Goal: Submit feedback/report problem: Submit feedback/report problem

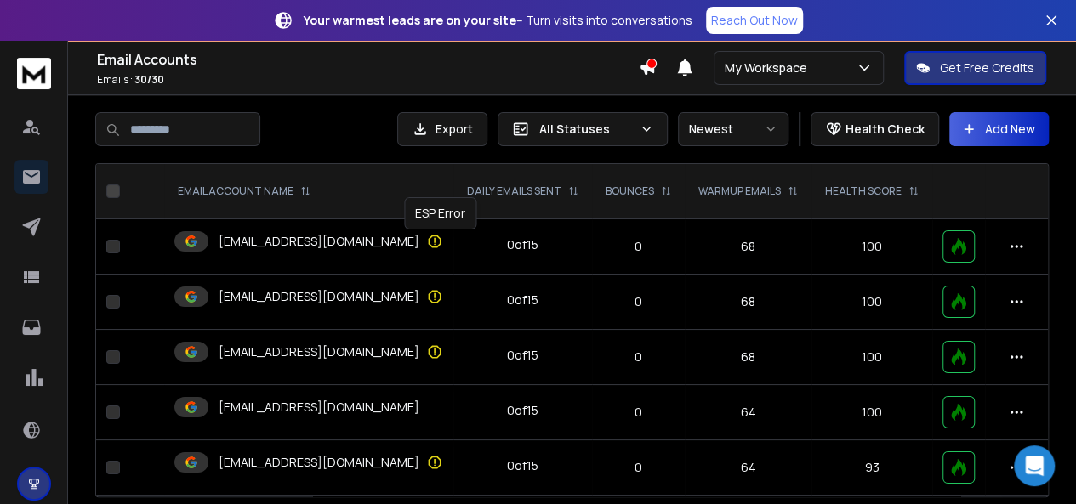
click at [435, 242] on icon at bounding box center [435, 240] width 2 height 5
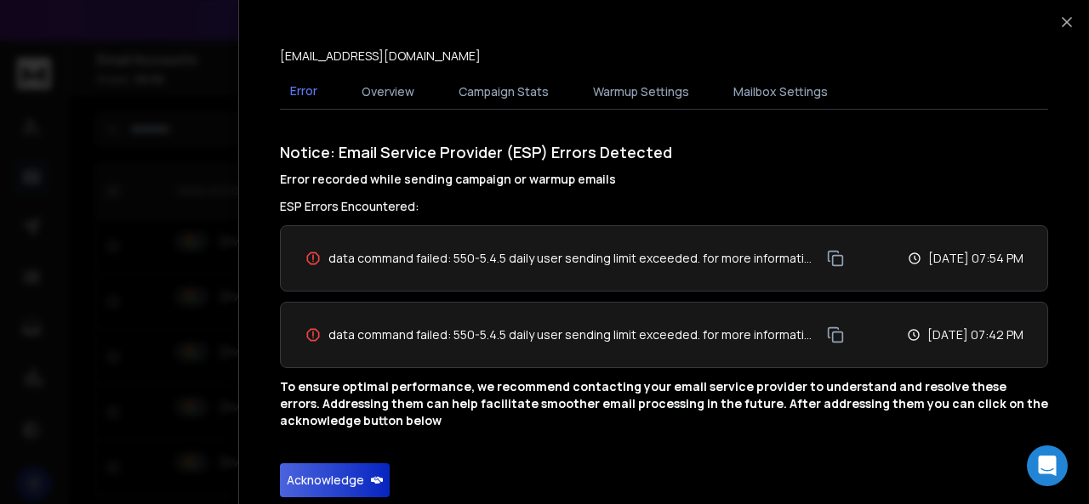
click at [371, 82] on button "Overview" at bounding box center [387, 91] width 73 height 37
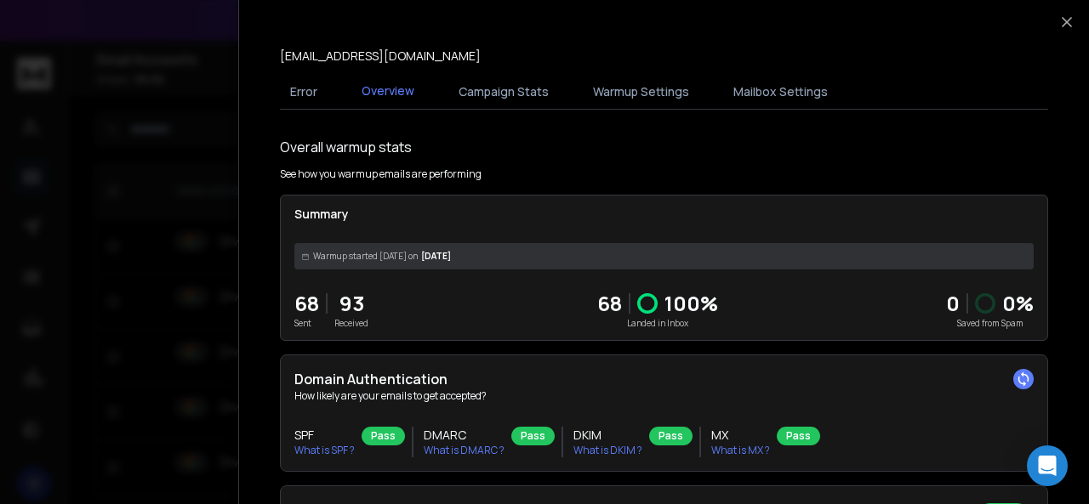
click at [525, 88] on button "Campaign Stats" at bounding box center [503, 91] width 111 height 37
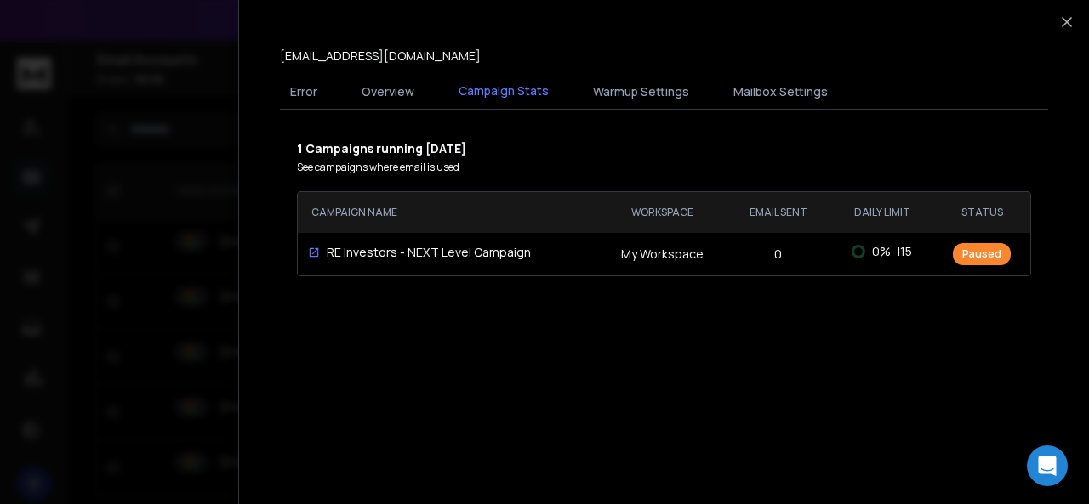
click at [640, 90] on button "Warmup Settings" at bounding box center [641, 91] width 117 height 37
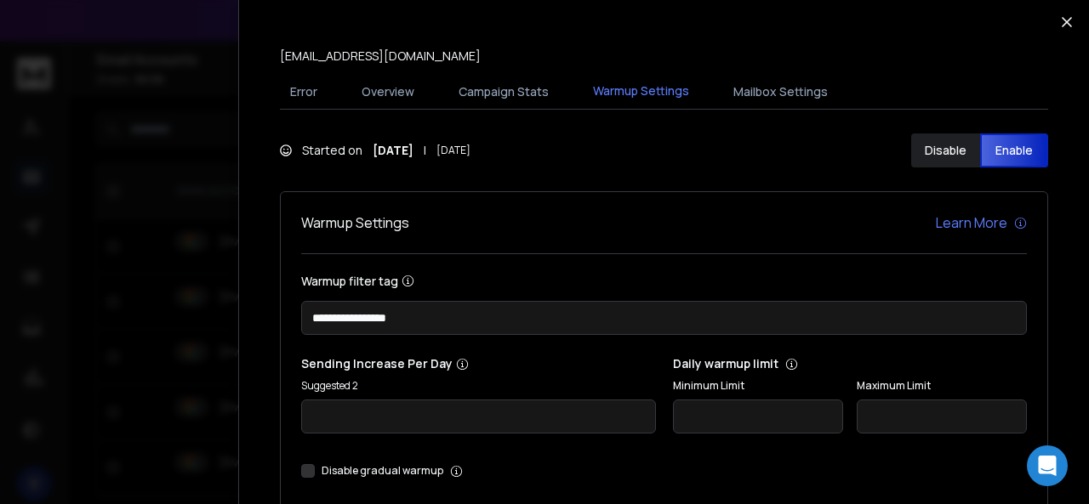
click at [1061, 25] on icon "button" at bounding box center [1066, 22] width 17 height 17
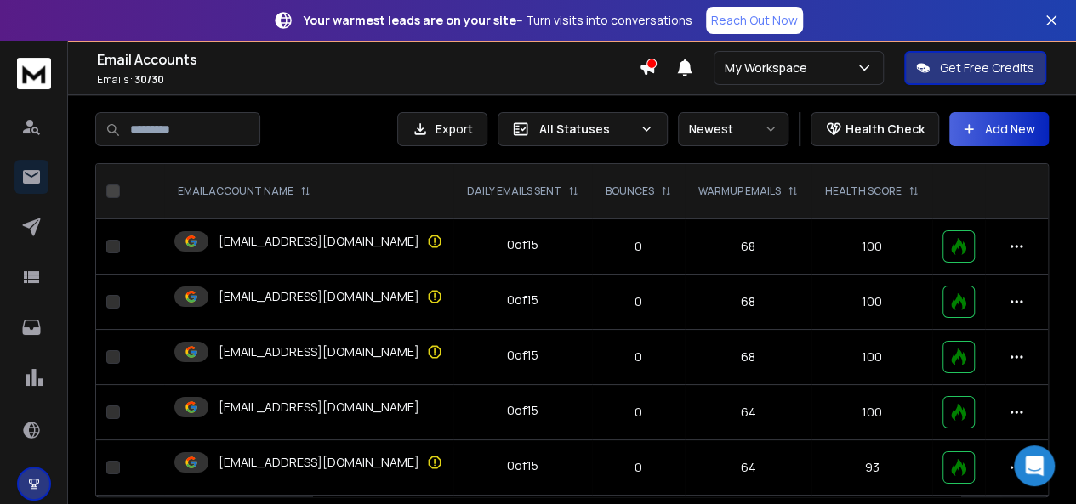
click at [379, 405] on p "[EMAIL_ADDRESS][DOMAIN_NAME]" at bounding box center [319, 407] width 201 height 17
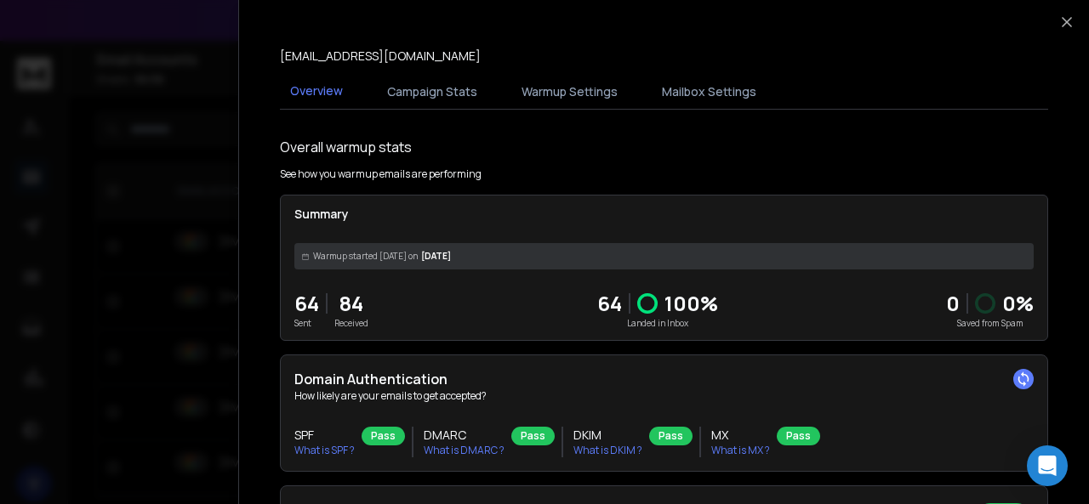
click at [91, 310] on div at bounding box center [544, 252] width 1089 height 504
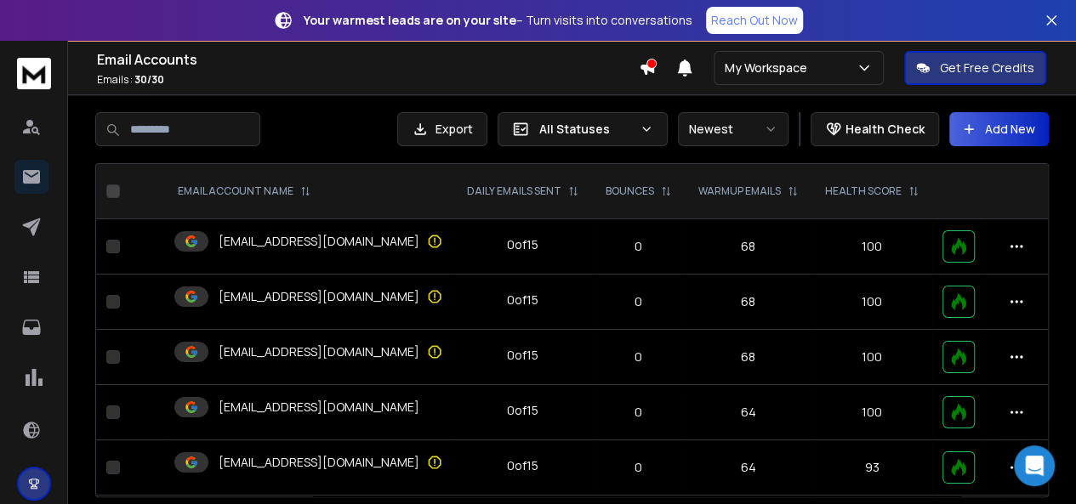
click at [418, 346] on p "[EMAIL_ADDRESS][DOMAIN_NAME]" at bounding box center [319, 352] width 201 height 17
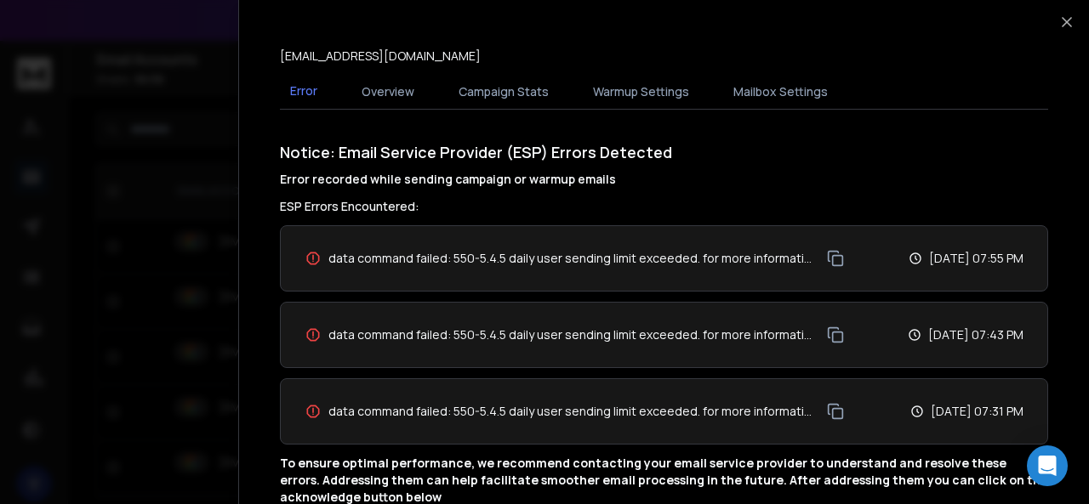
scroll to position [116, 0]
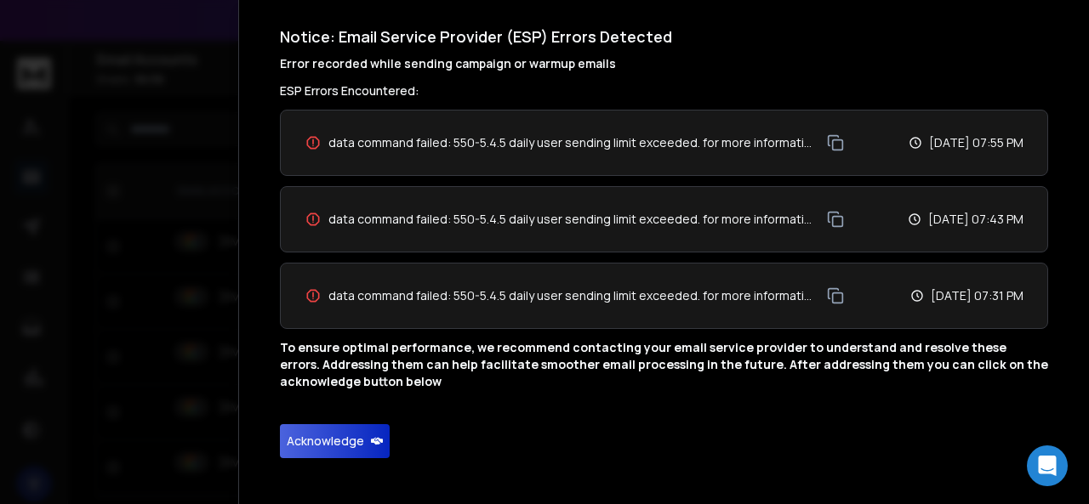
click at [316, 437] on button "Acknowledge" at bounding box center [335, 441] width 110 height 34
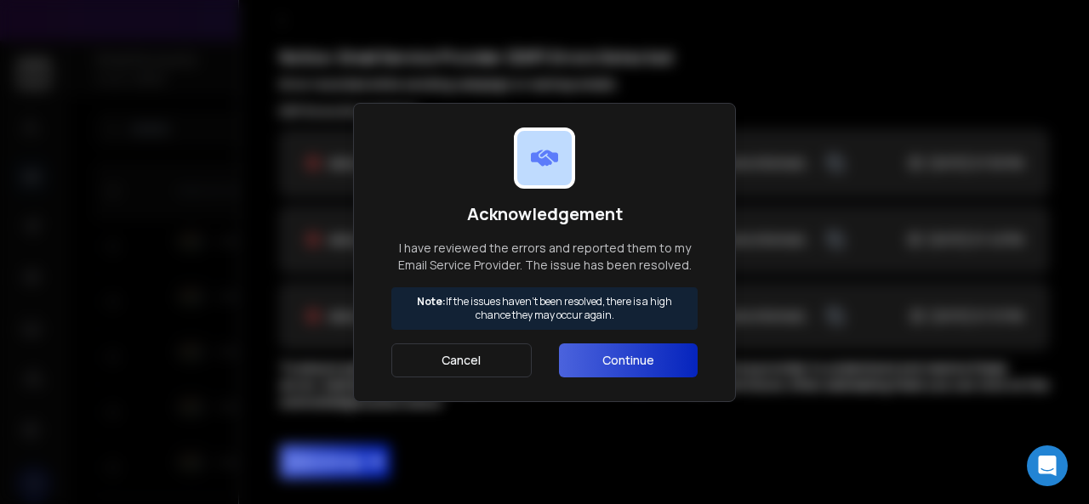
click at [658, 369] on button "Continue" at bounding box center [628, 361] width 139 height 34
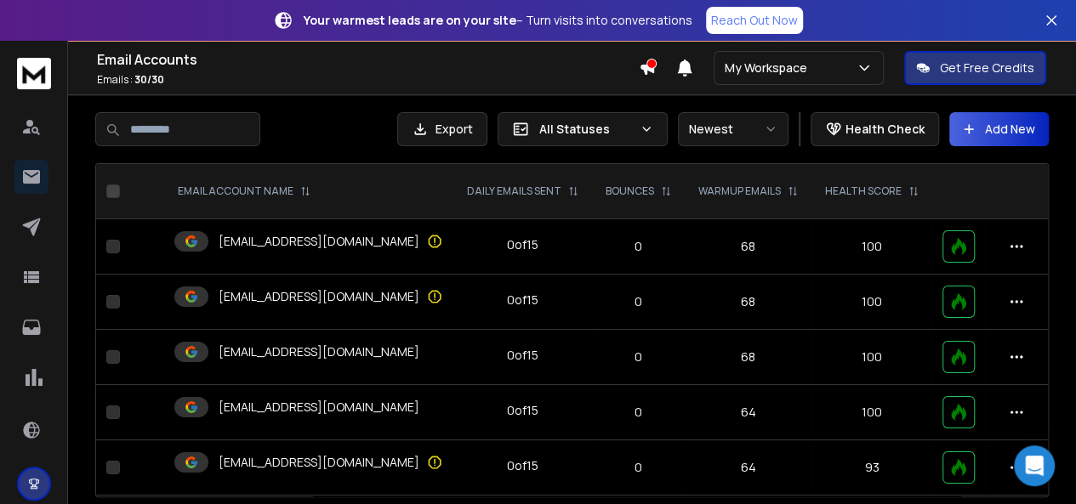
click at [402, 301] on p "[EMAIL_ADDRESS][DOMAIN_NAME]" at bounding box center [319, 296] width 201 height 17
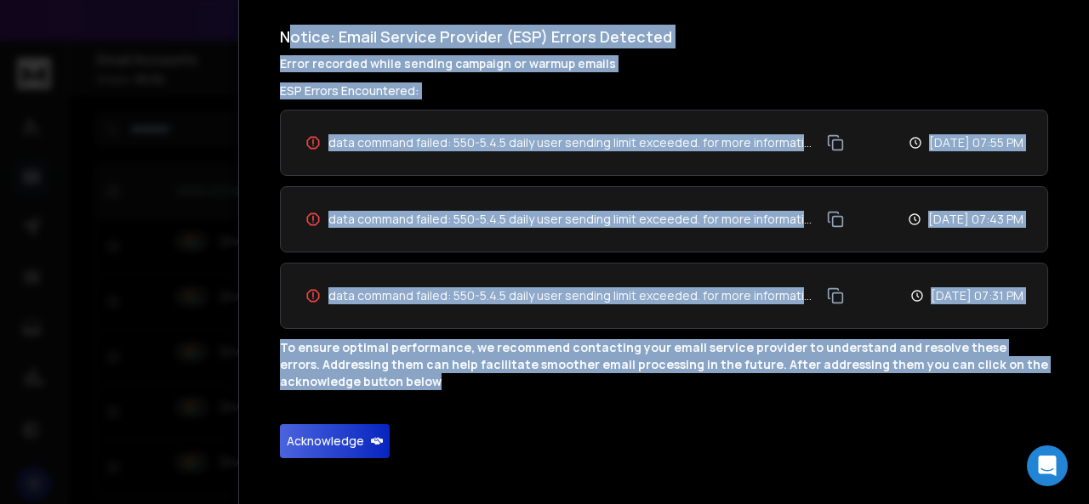
drag, startPoint x: 289, startPoint y: 144, endPoint x: 1019, endPoint y: 395, distance: 772.0
click at [1019, 395] on div "Notice: Email Service Provider (ESP) Errors Detected Error recorded while sendi…" at bounding box center [664, 242] width 768 height 434
copy div "otice: Email Service Provider (ESP) Errors Detected Error recorded while sendin…"
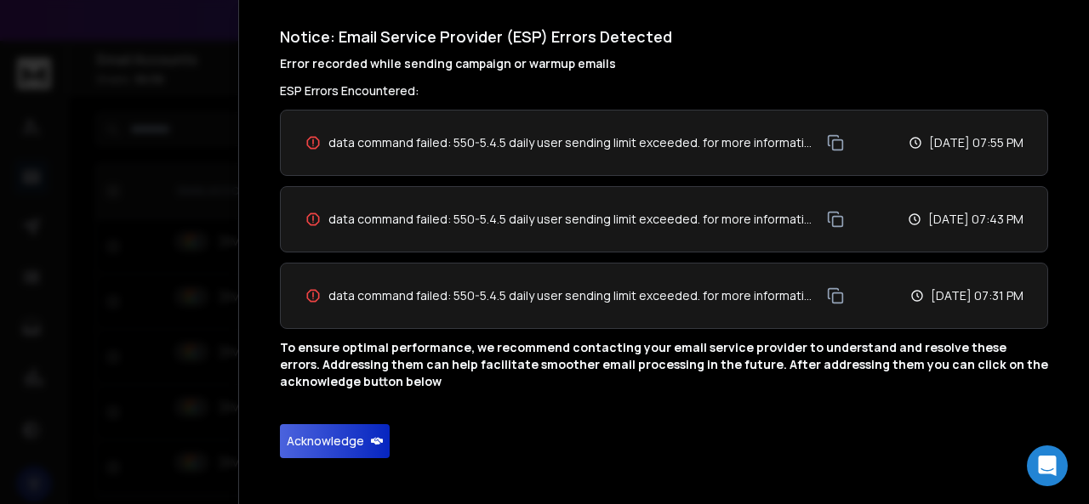
click at [348, 458] on div "[EMAIL_ADDRESS][DOMAIN_NAME] Error Overview Campaign Stats Warmup Settings Mail…" at bounding box center [663, 195] width 809 height 581
click at [351, 428] on button "Acknowledge" at bounding box center [335, 441] width 110 height 34
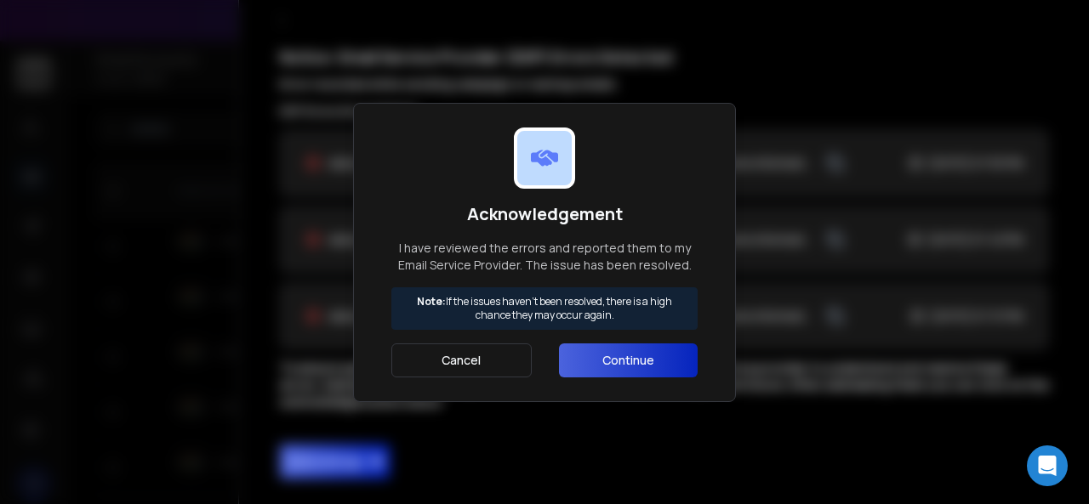
click at [648, 363] on button "Continue" at bounding box center [628, 361] width 139 height 34
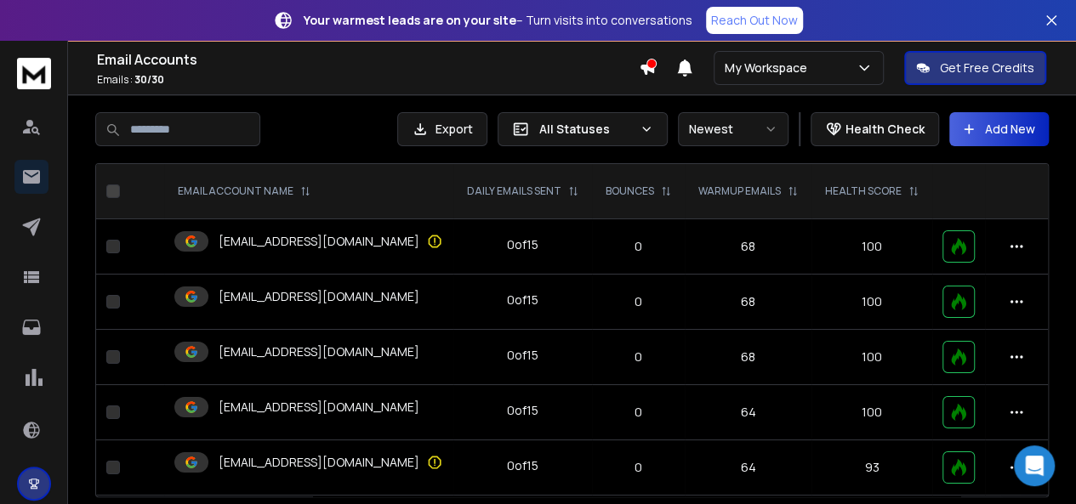
click at [371, 231] on div "[EMAIL_ADDRESS][DOMAIN_NAME]" at bounding box center [296, 241] width 245 height 20
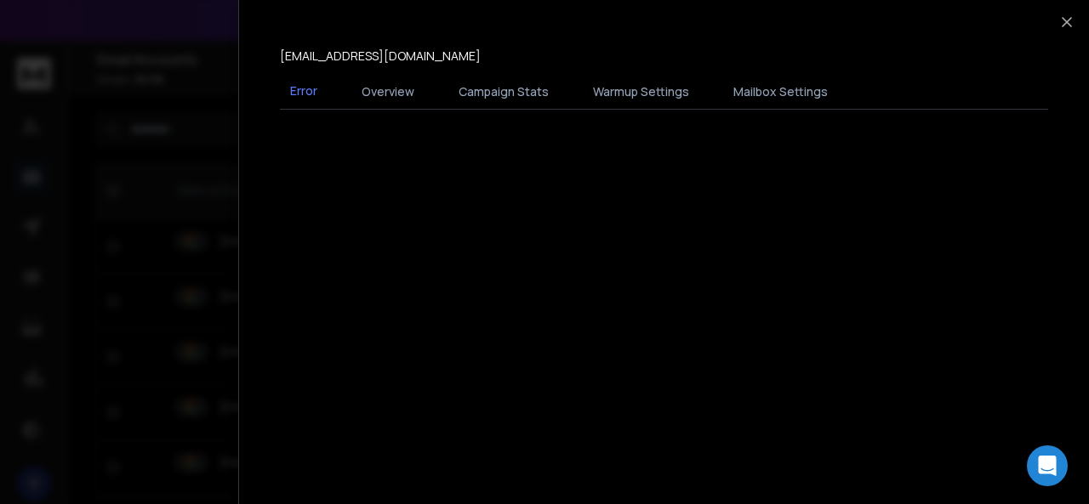
drag, startPoint x: 361, startPoint y: 78, endPoint x: 375, endPoint y: 85, distance: 16.0
click at [361, 78] on button "Overview" at bounding box center [387, 91] width 73 height 37
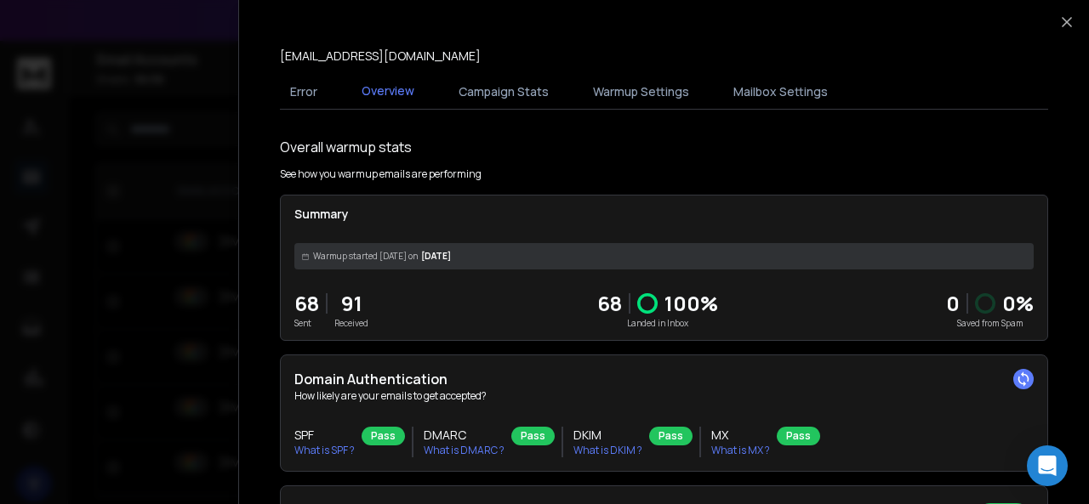
click at [310, 88] on button "Error" at bounding box center [304, 91] width 48 height 37
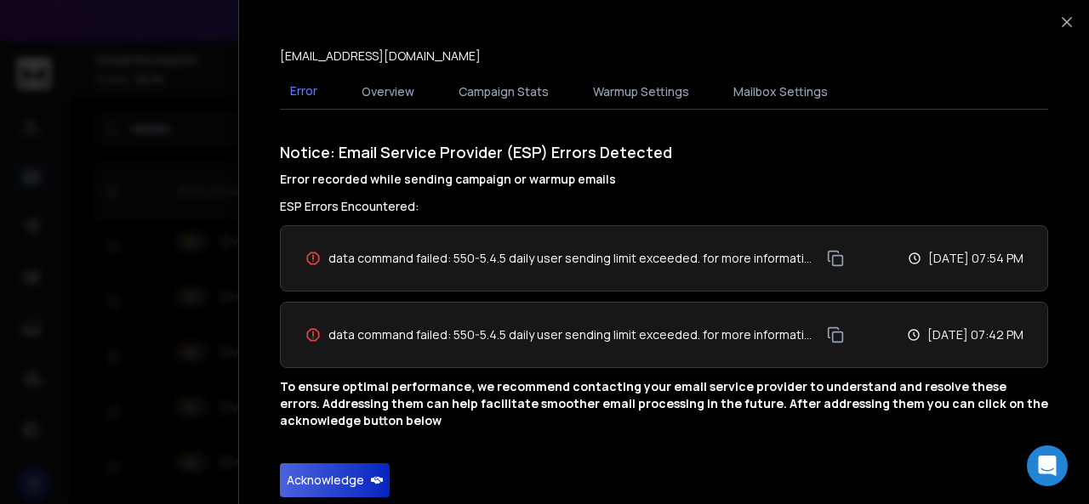
click at [367, 485] on button "Acknowledge" at bounding box center [335, 481] width 110 height 34
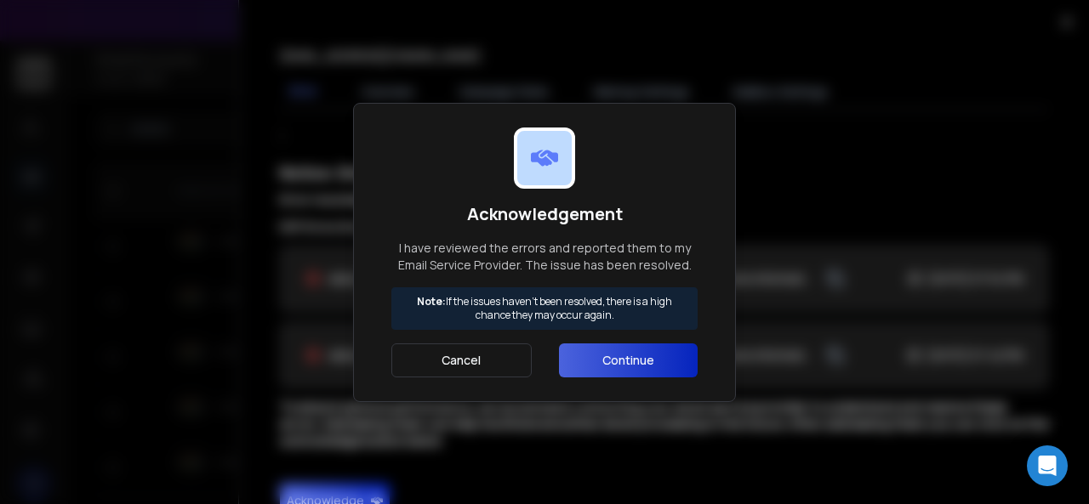
click at [628, 355] on button "Continue" at bounding box center [628, 361] width 139 height 34
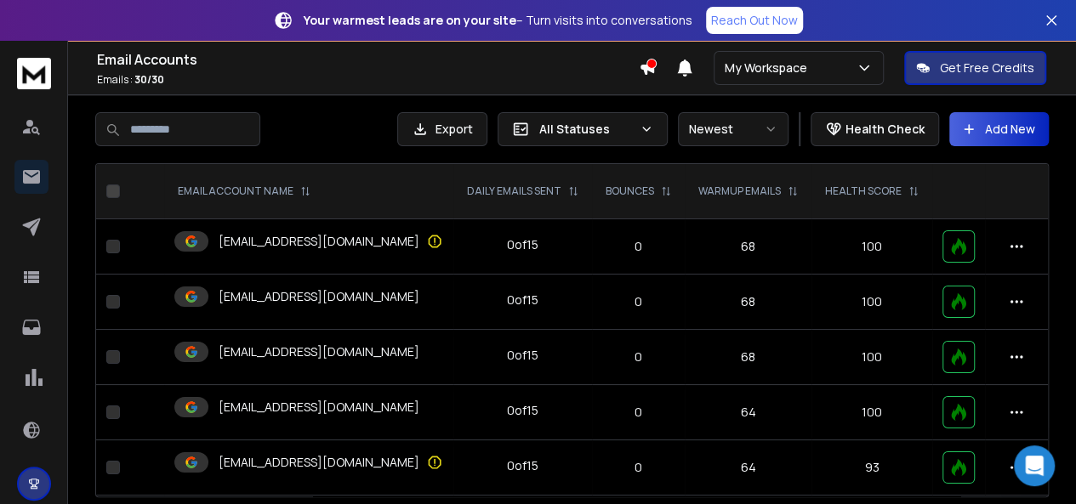
click at [386, 242] on p "[EMAIL_ADDRESS][DOMAIN_NAME]" at bounding box center [319, 241] width 201 height 17
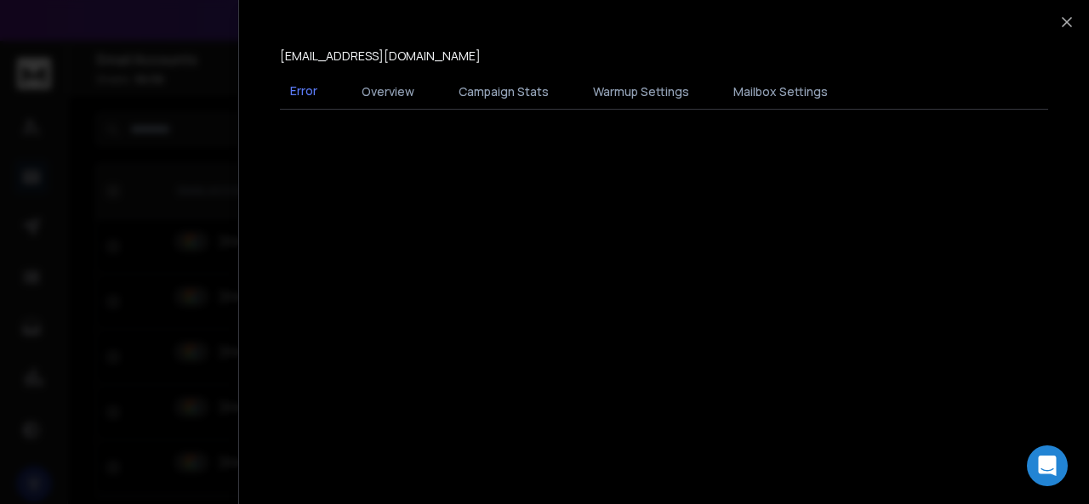
click at [397, 85] on button "Overview" at bounding box center [387, 91] width 73 height 37
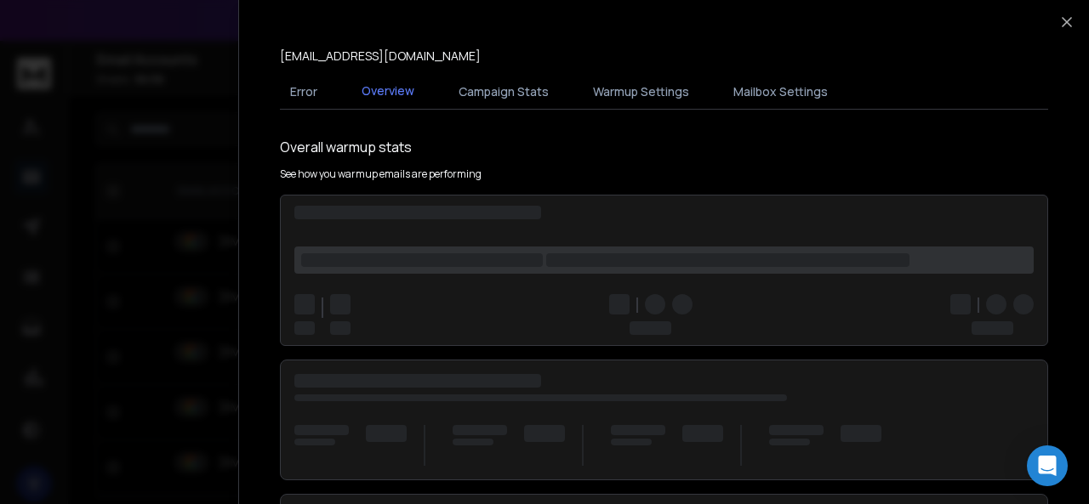
click at [304, 88] on button "Error" at bounding box center [304, 91] width 48 height 37
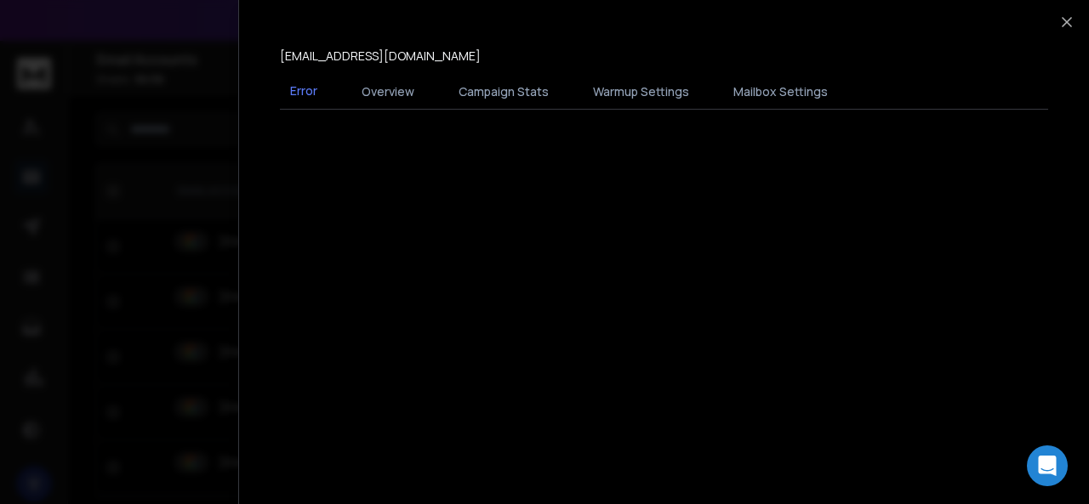
click at [399, 81] on button "Overview" at bounding box center [387, 91] width 73 height 37
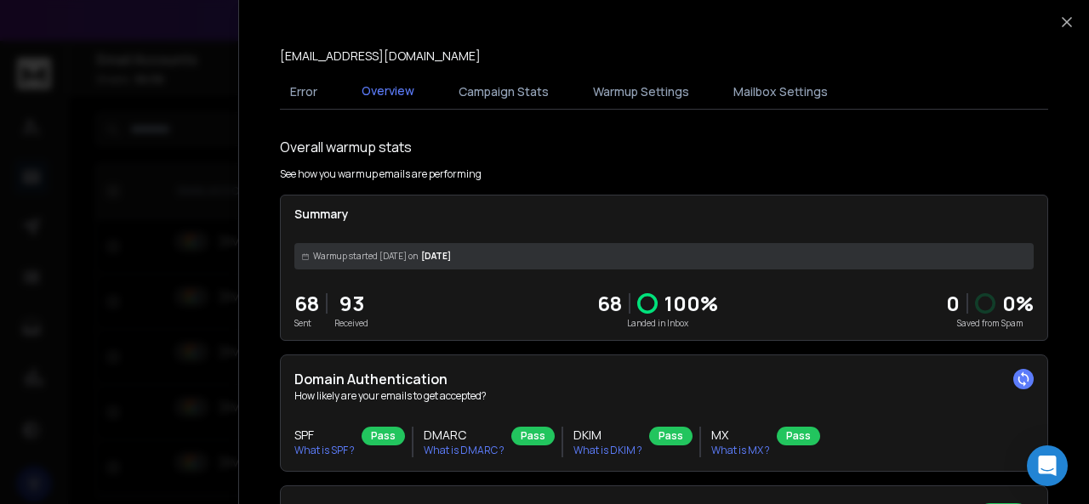
click at [316, 86] on button "Error" at bounding box center [304, 91] width 48 height 37
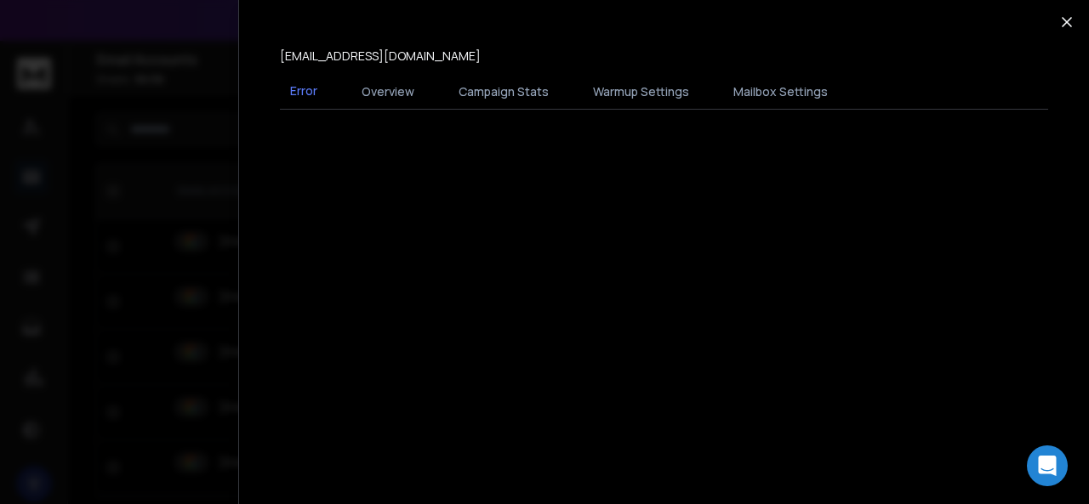
click at [1060, 16] on icon "button" at bounding box center [1066, 22] width 17 height 17
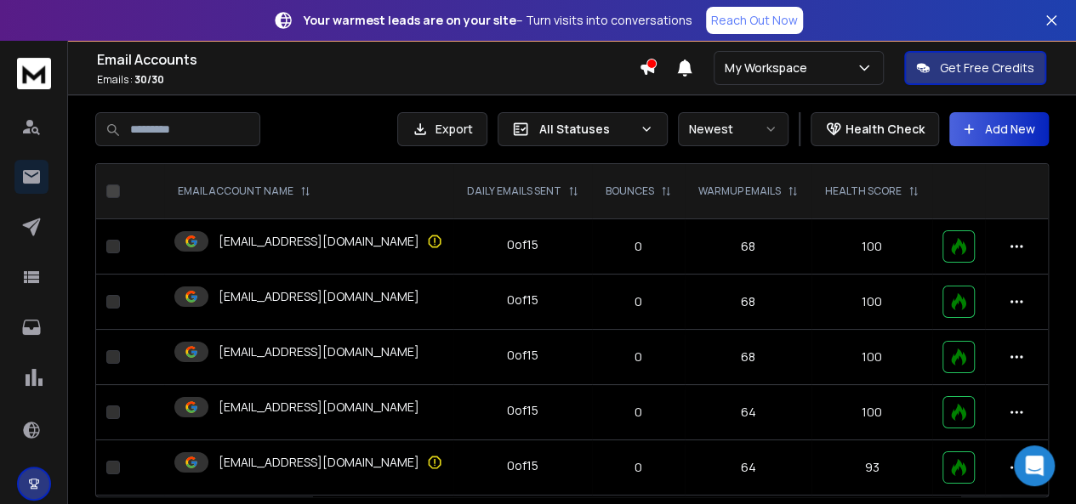
click at [329, 241] on p "[EMAIL_ADDRESS][DOMAIN_NAME]" at bounding box center [319, 241] width 201 height 17
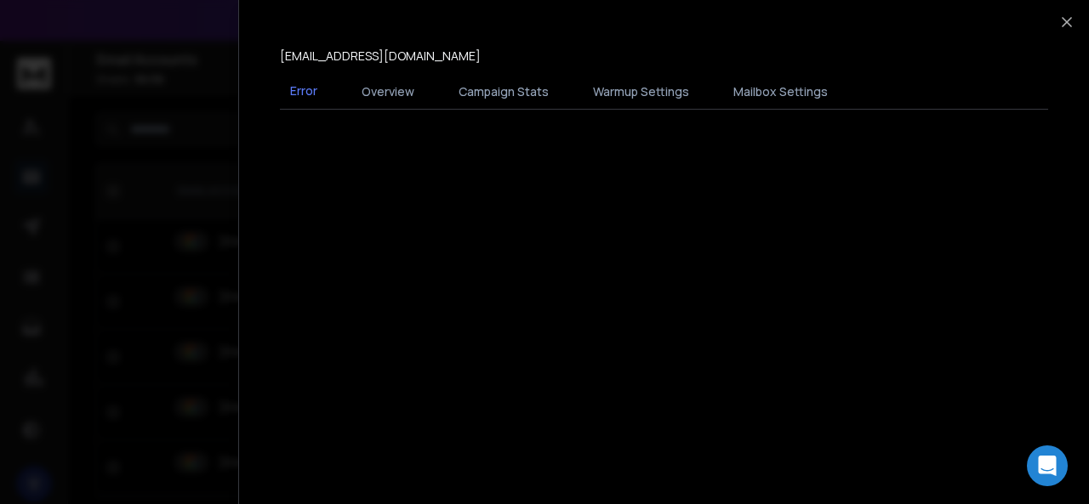
click at [402, 87] on button "Overview" at bounding box center [387, 91] width 73 height 37
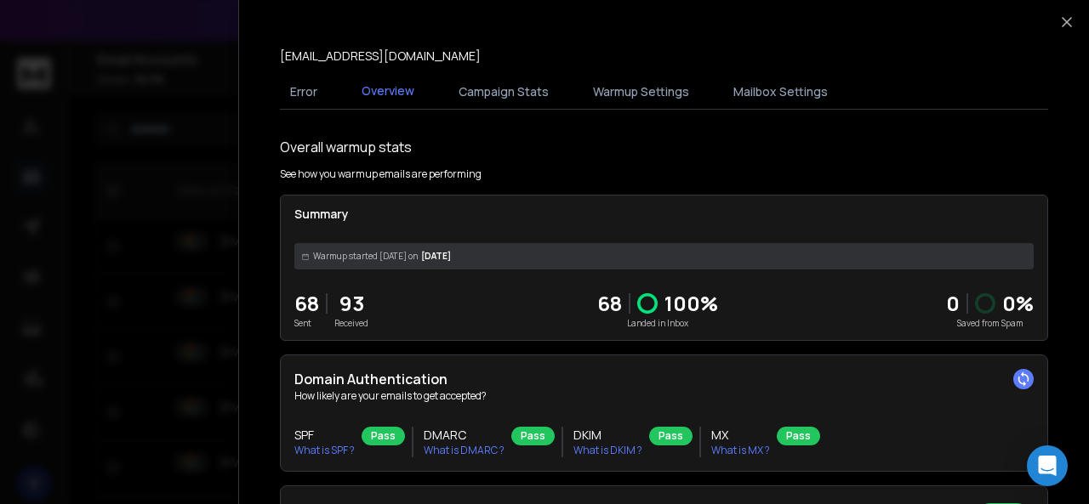
click at [316, 94] on button "Error" at bounding box center [304, 91] width 48 height 37
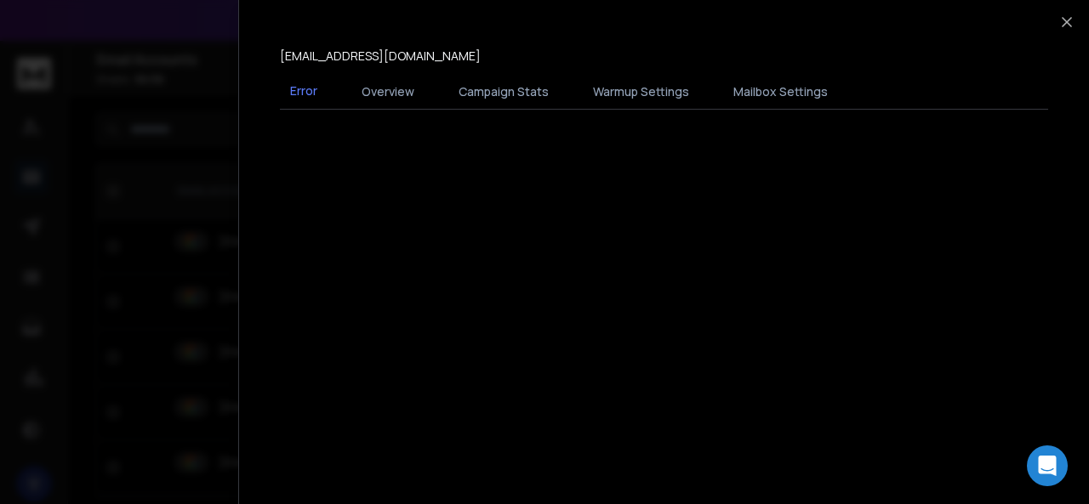
click at [390, 84] on button "Overview" at bounding box center [387, 91] width 73 height 37
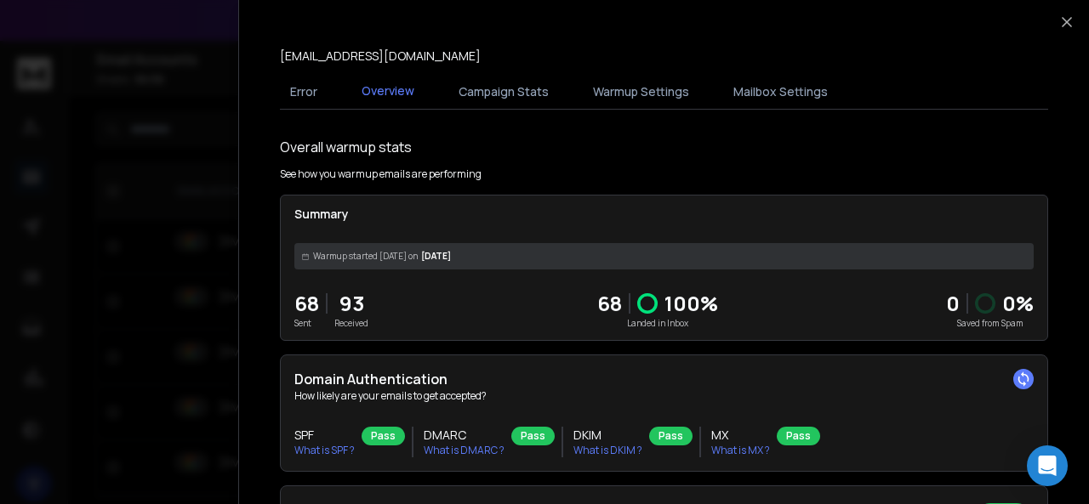
click at [317, 90] on button "Error" at bounding box center [304, 91] width 48 height 37
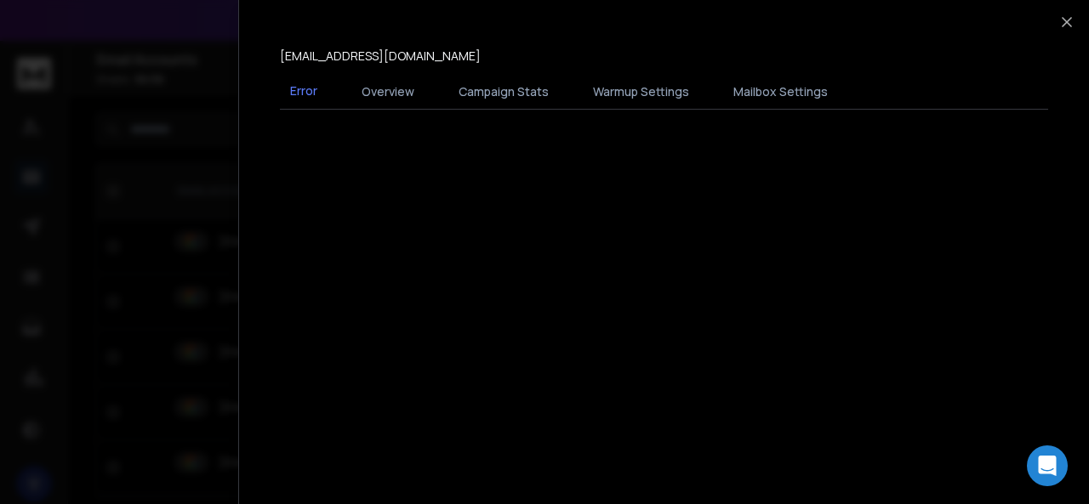
click at [384, 83] on button "Overview" at bounding box center [387, 91] width 73 height 37
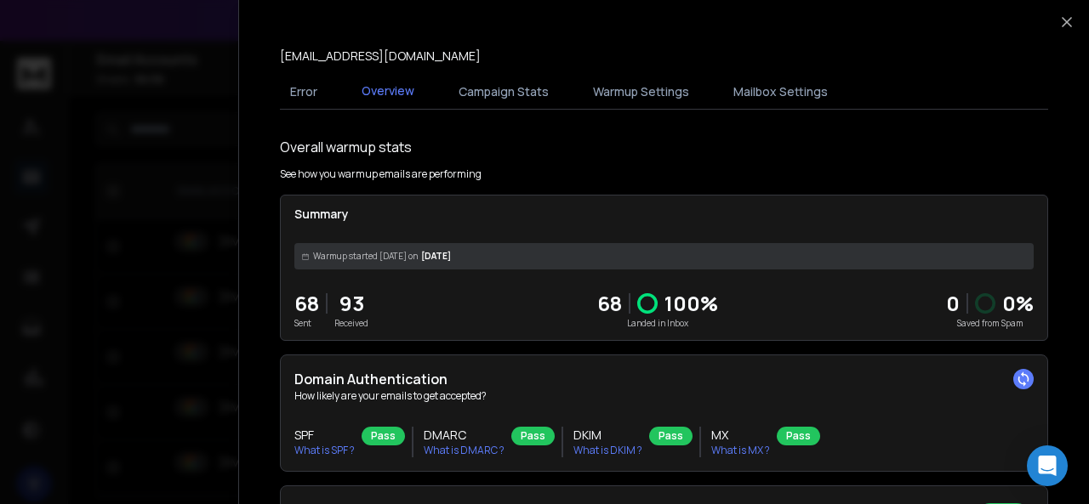
click at [303, 91] on button "Error" at bounding box center [304, 91] width 48 height 37
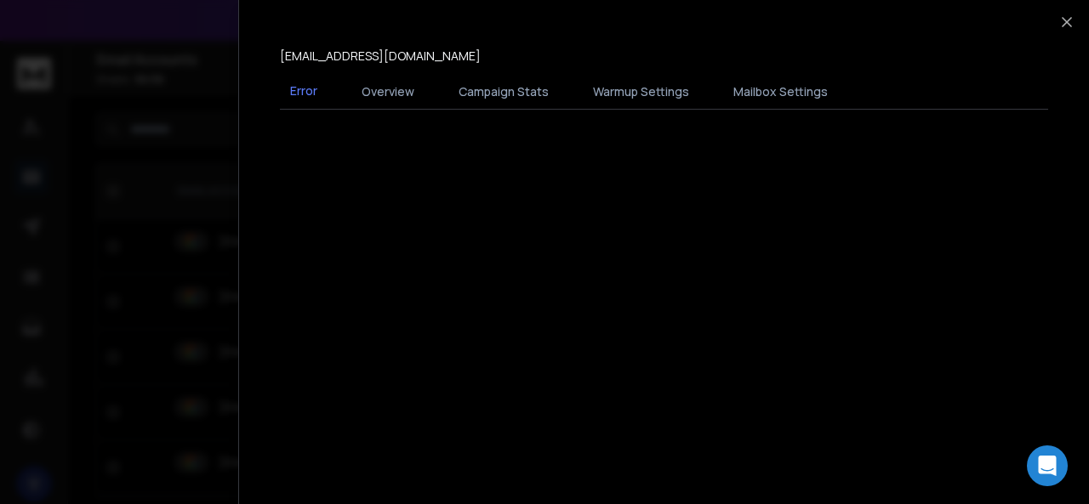
click at [403, 81] on button "Overview" at bounding box center [387, 91] width 73 height 37
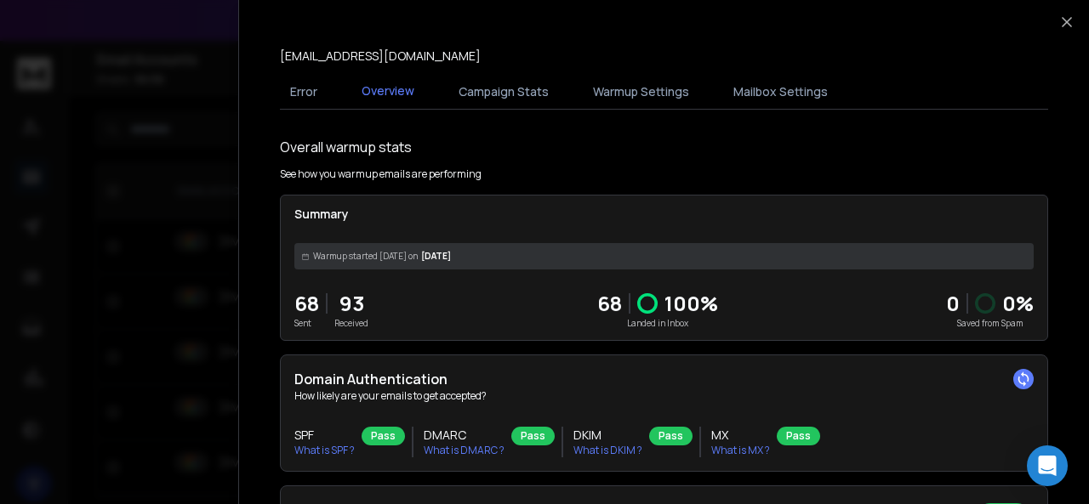
click at [333, 81] on div "Error Overview Campaign Stats Warmup Settings Mailbox Settings" at bounding box center [664, 92] width 768 height 34
click at [297, 87] on button "Error" at bounding box center [304, 91] width 48 height 37
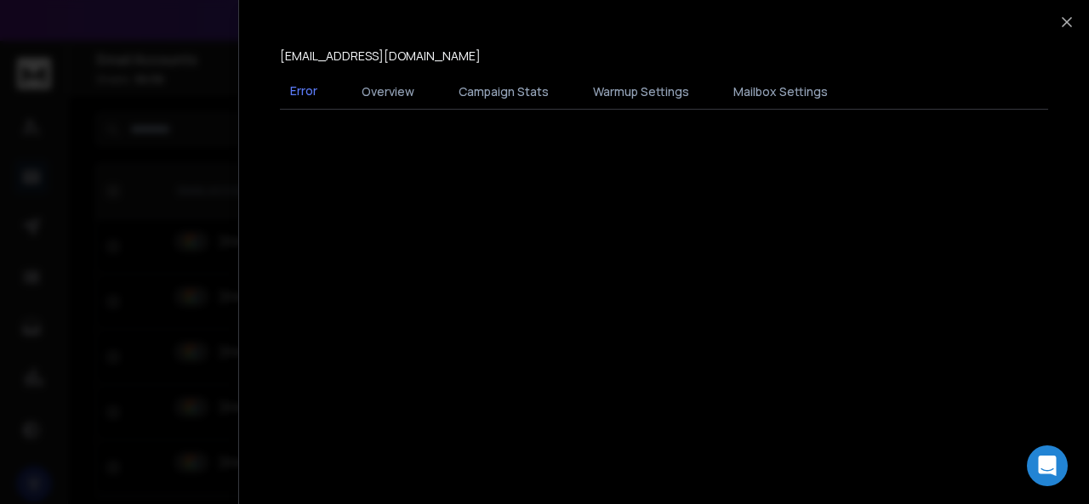
click at [396, 86] on button "Overview" at bounding box center [387, 91] width 73 height 37
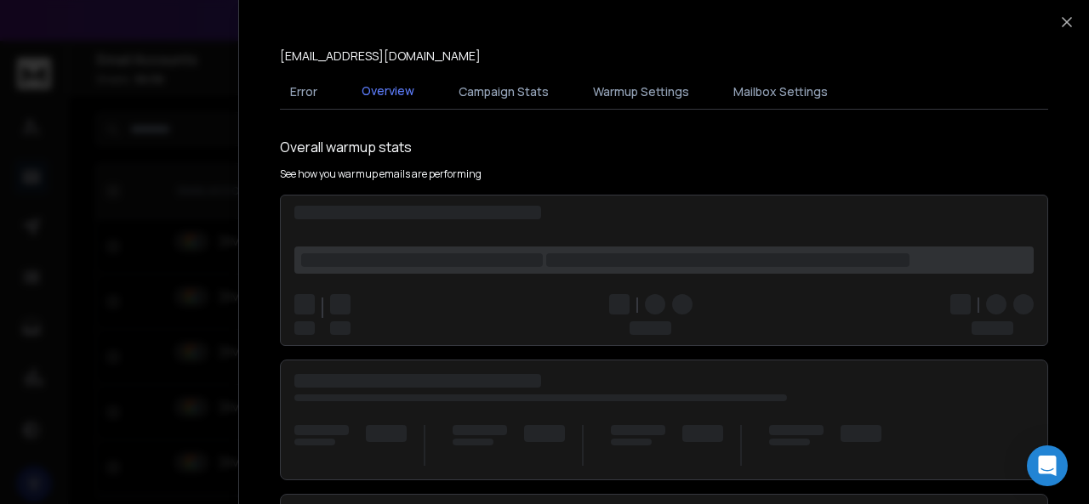
click at [290, 86] on button "Error" at bounding box center [304, 91] width 48 height 37
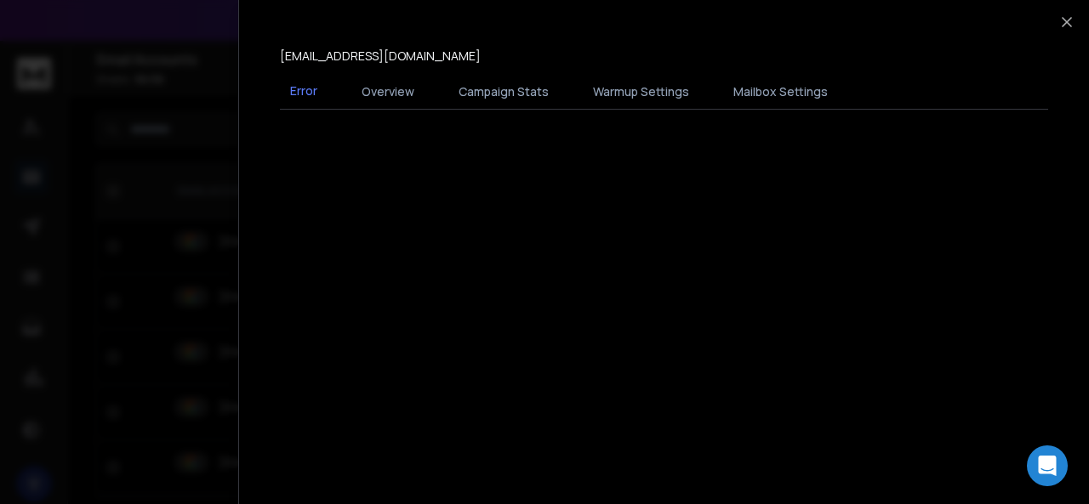
click at [391, 93] on button "Overview" at bounding box center [387, 91] width 73 height 37
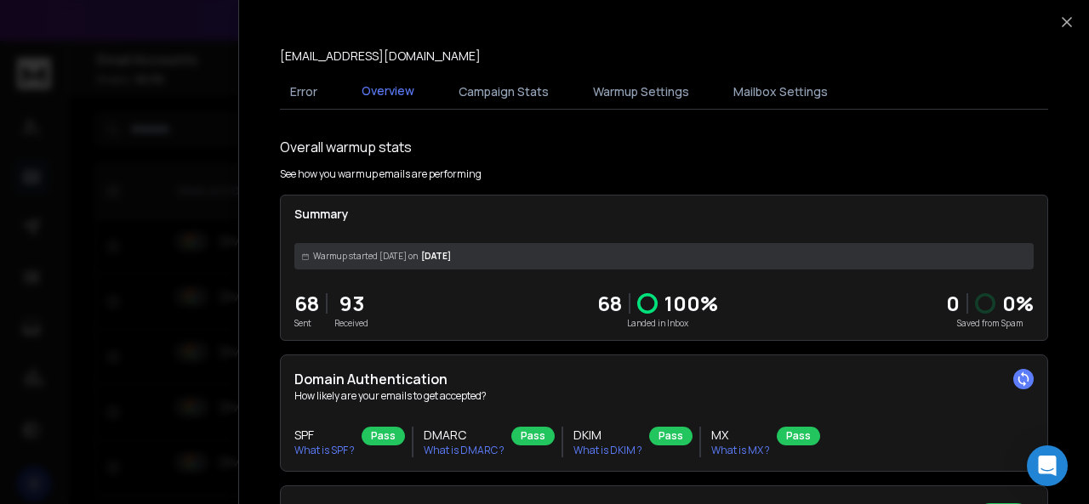
click at [317, 91] on button "Error" at bounding box center [304, 91] width 48 height 37
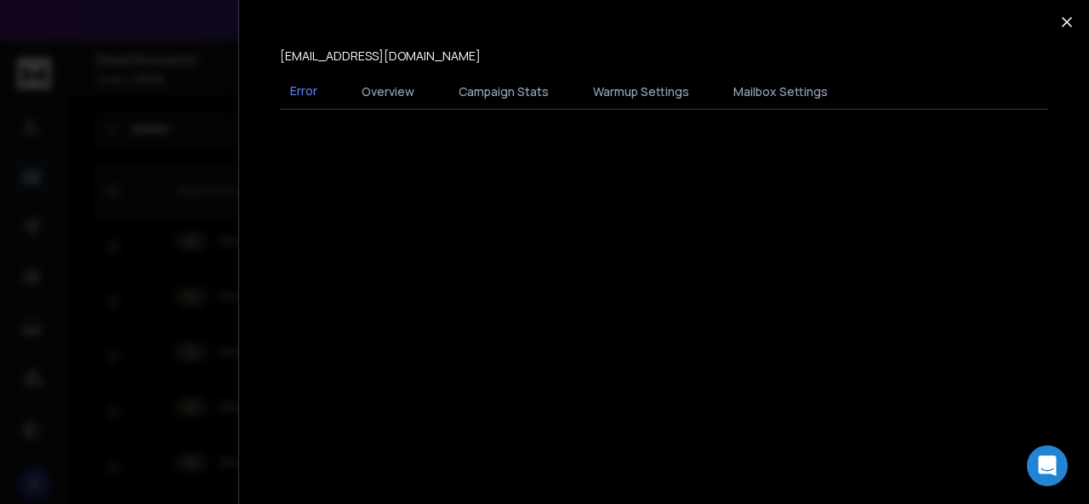
click at [1067, 26] on icon "button" at bounding box center [1066, 22] width 17 height 17
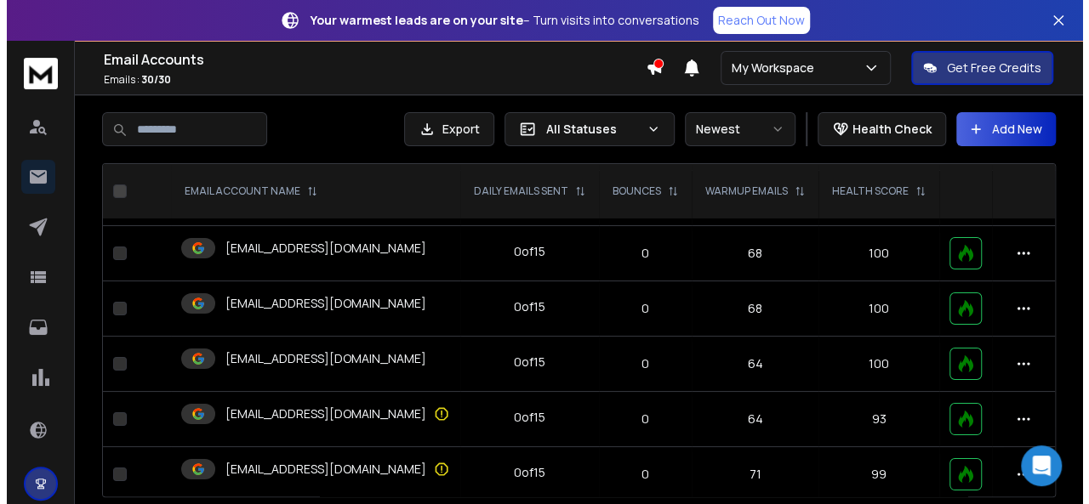
scroll to position [85, 0]
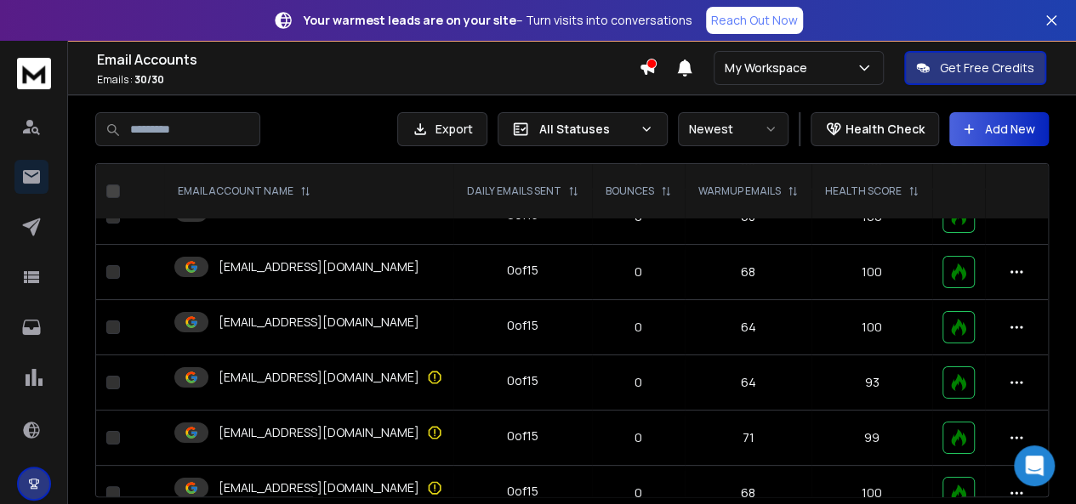
click at [353, 379] on p "[EMAIL_ADDRESS][DOMAIN_NAME]" at bounding box center [319, 377] width 201 height 17
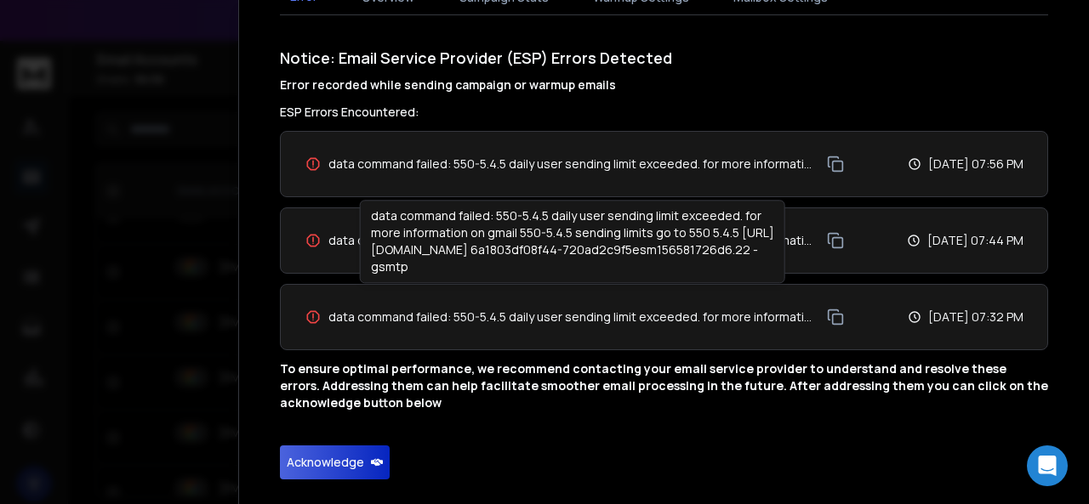
scroll to position [116, 0]
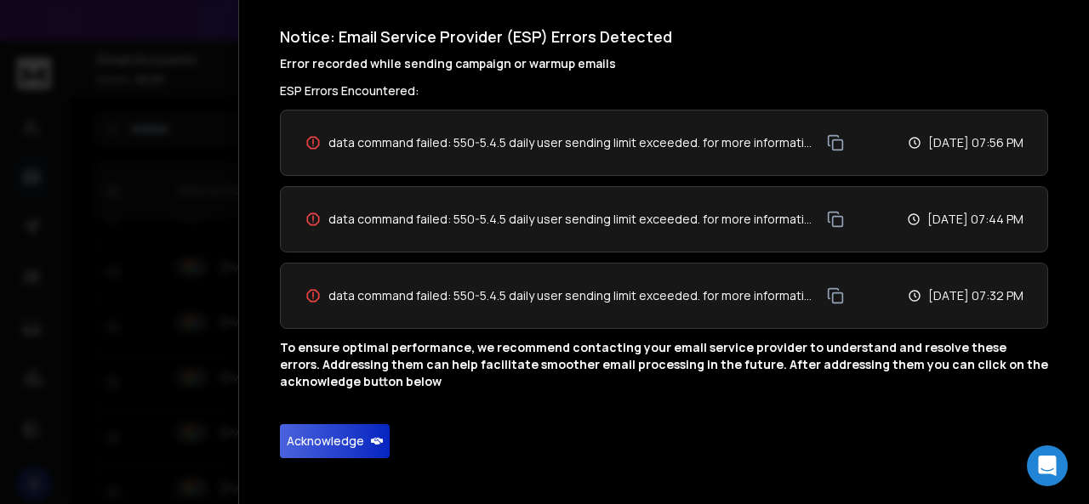
click at [358, 453] on button "Acknowledge" at bounding box center [335, 441] width 110 height 34
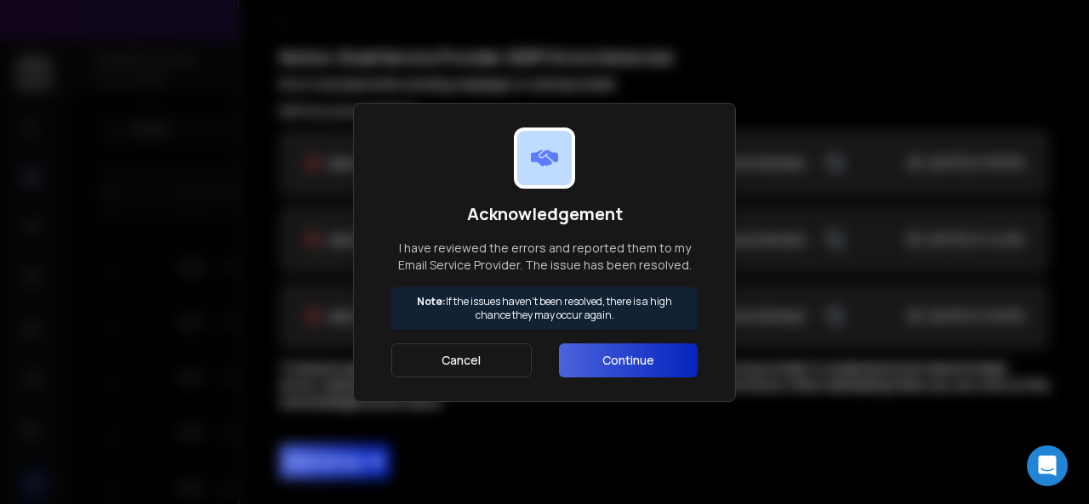
click at [640, 363] on button "Continue" at bounding box center [628, 361] width 139 height 34
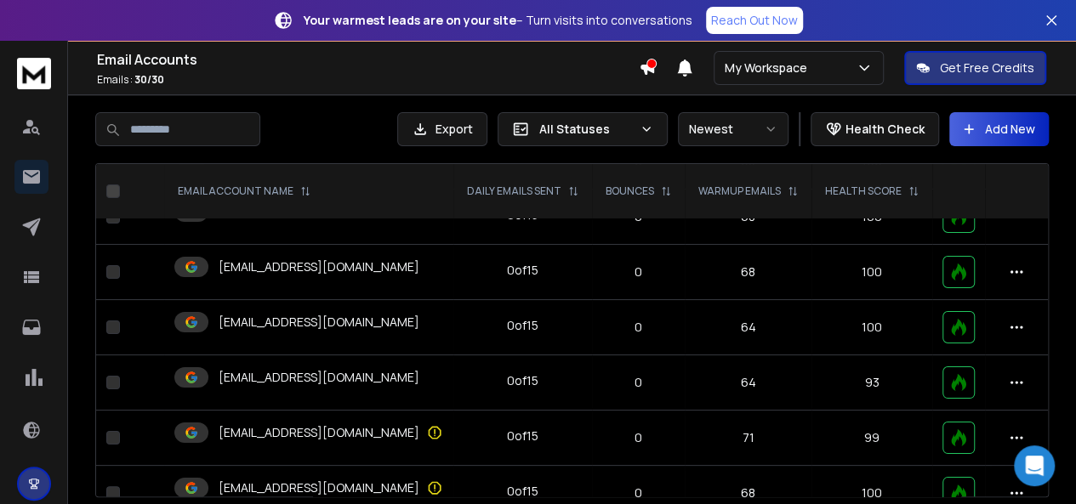
click at [366, 434] on p "[EMAIL_ADDRESS][DOMAIN_NAME]" at bounding box center [319, 432] width 201 height 17
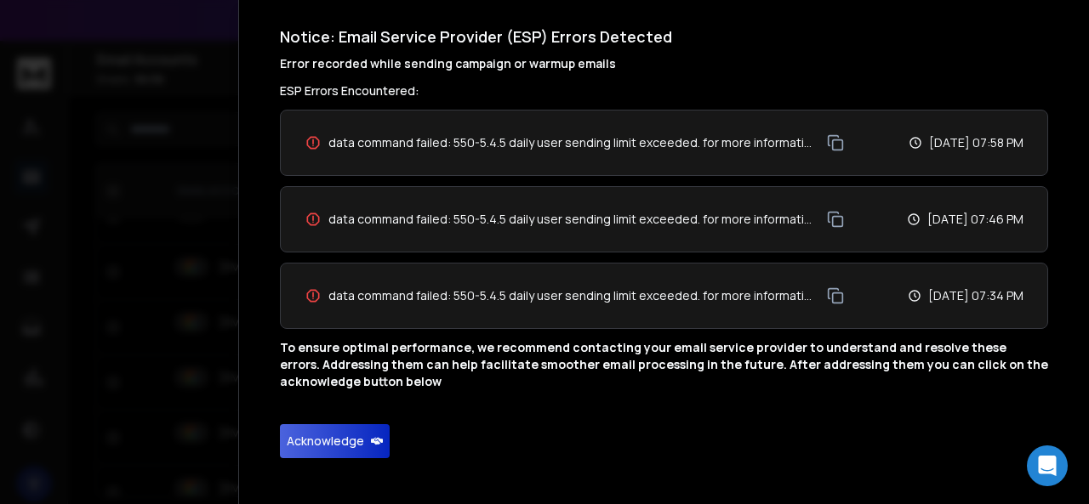
click at [340, 441] on button "Acknowledge" at bounding box center [335, 441] width 110 height 34
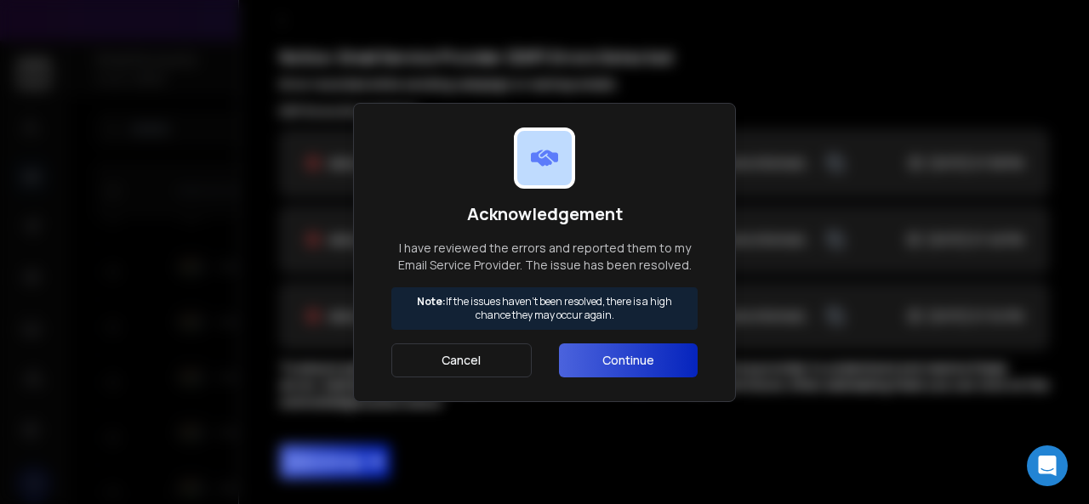
click at [643, 361] on button "Continue" at bounding box center [628, 361] width 139 height 34
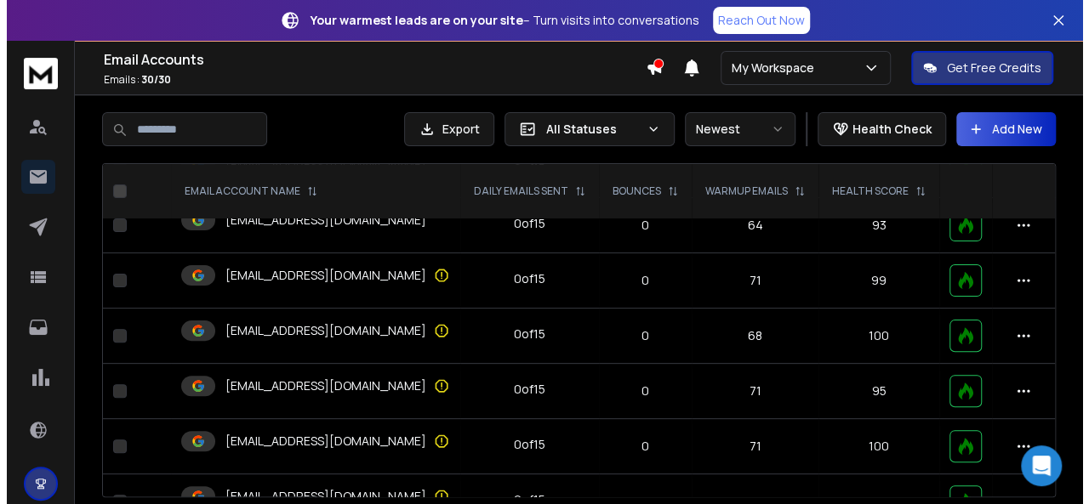
scroll to position [255, 0]
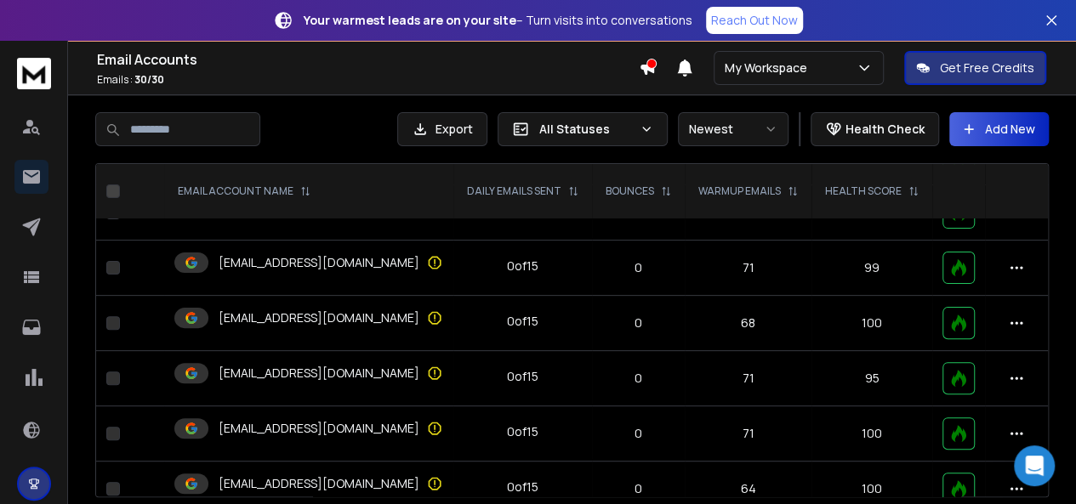
click at [419, 261] on p "[EMAIL_ADDRESS][DOMAIN_NAME]" at bounding box center [319, 262] width 201 height 17
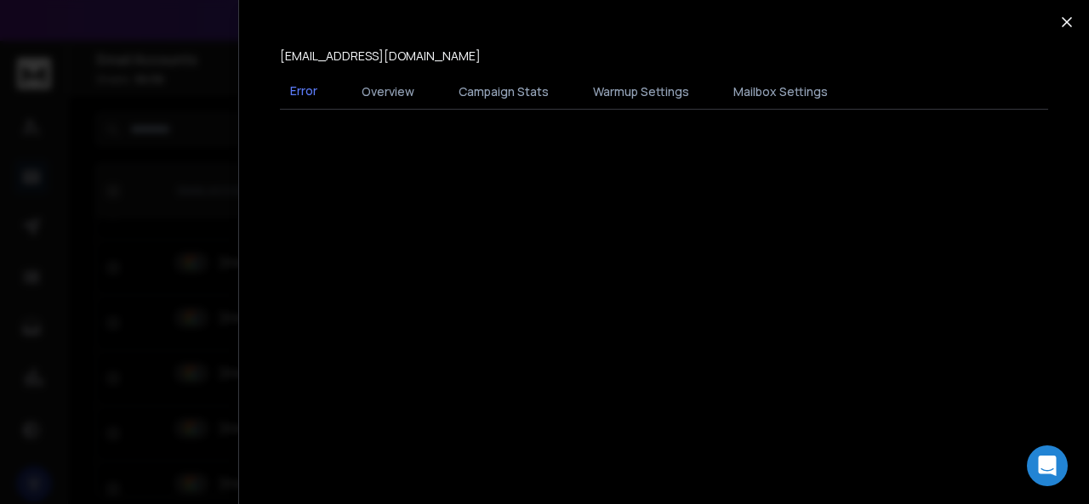
click at [1067, 24] on icon "button" at bounding box center [1066, 22] width 17 height 17
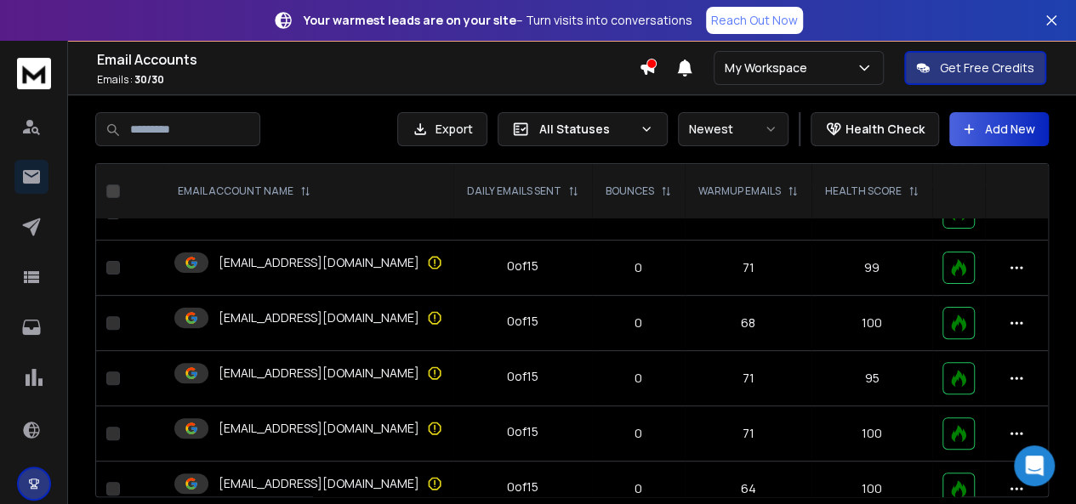
click at [361, 263] on p "[EMAIL_ADDRESS][DOMAIN_NAME]" at bounding box center [319, 262] width 201 height 17
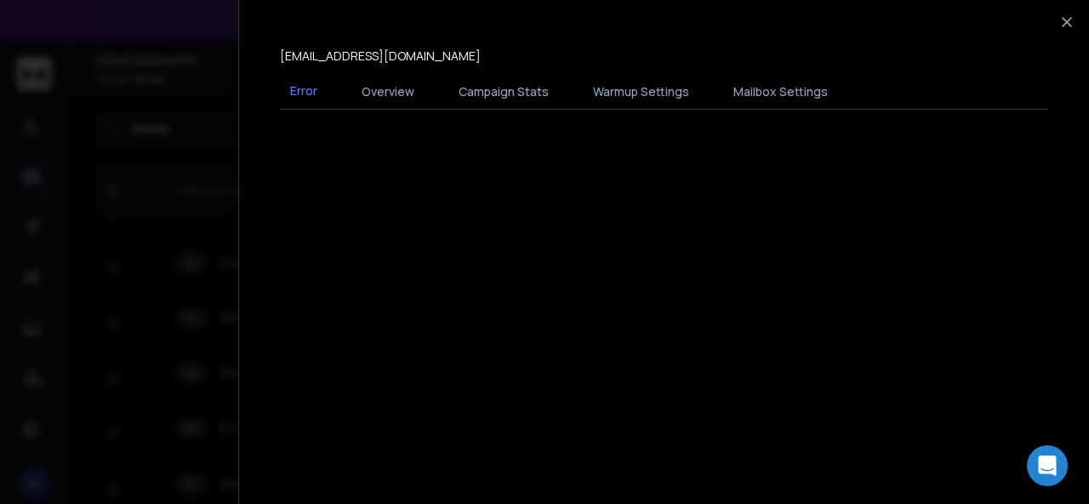
click at [373, 83] on button "Overview" at bounding box center [387, 91] width 73 height 37
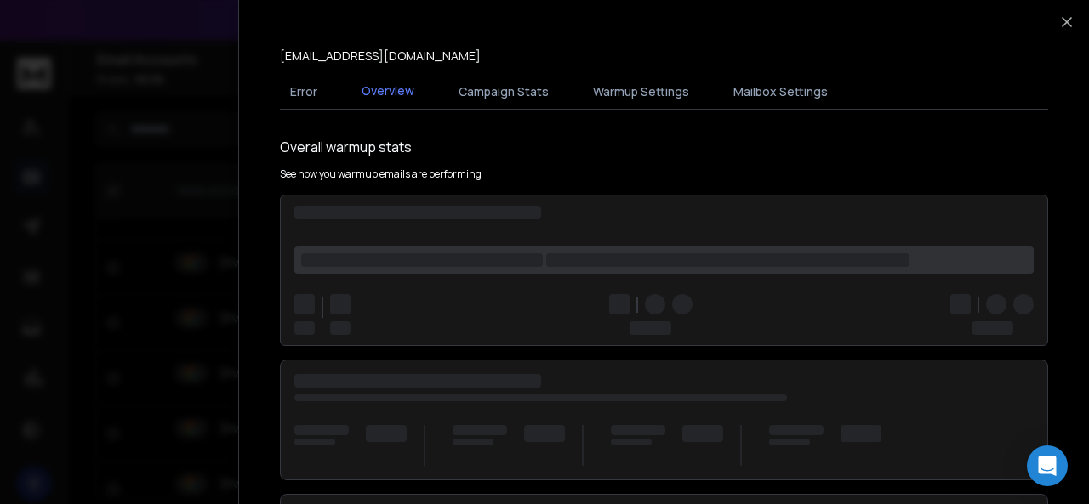
click at [313, 88] on button "Error" at bounding box center [304, 91] width 48 height 37
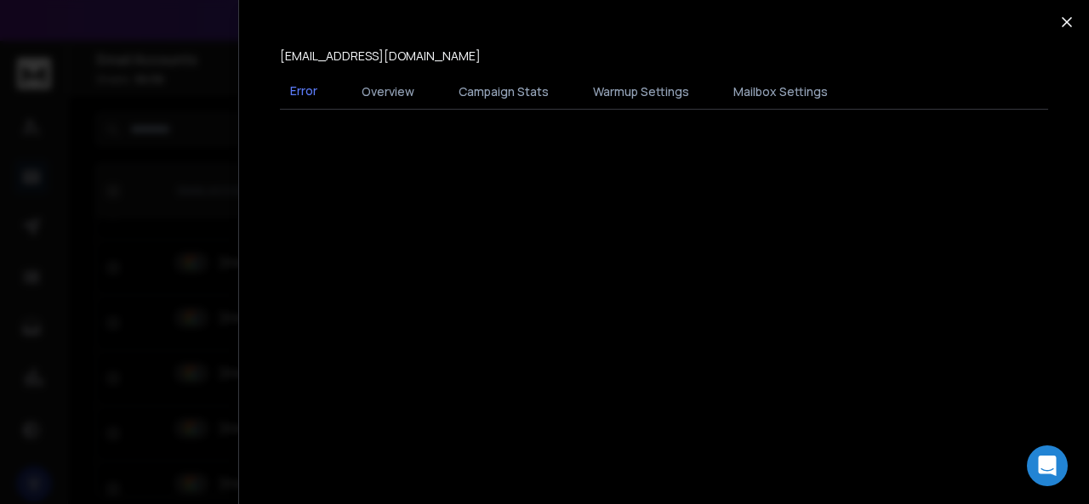
click at [1064, 25] on icon "button" at bounding box center [1066, 22] width 9 height 9
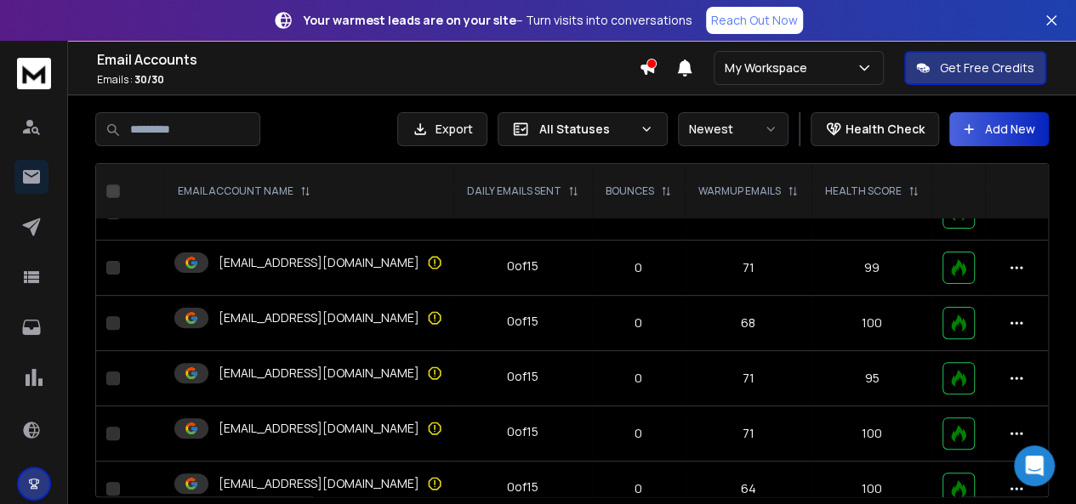
click at [367, 259] on p "[EMAIL_ADDRESS][DOMAIN_NAME]" at bounding box center [319, 262] width 201 height 17
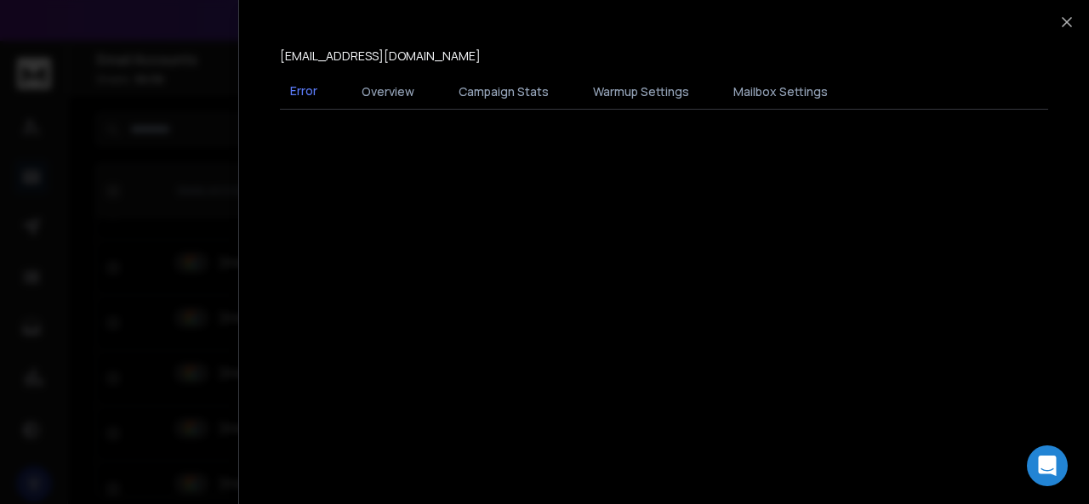
click at [381, 89] on button "Overview" at bounding box center [387, 91] width 73 height 37
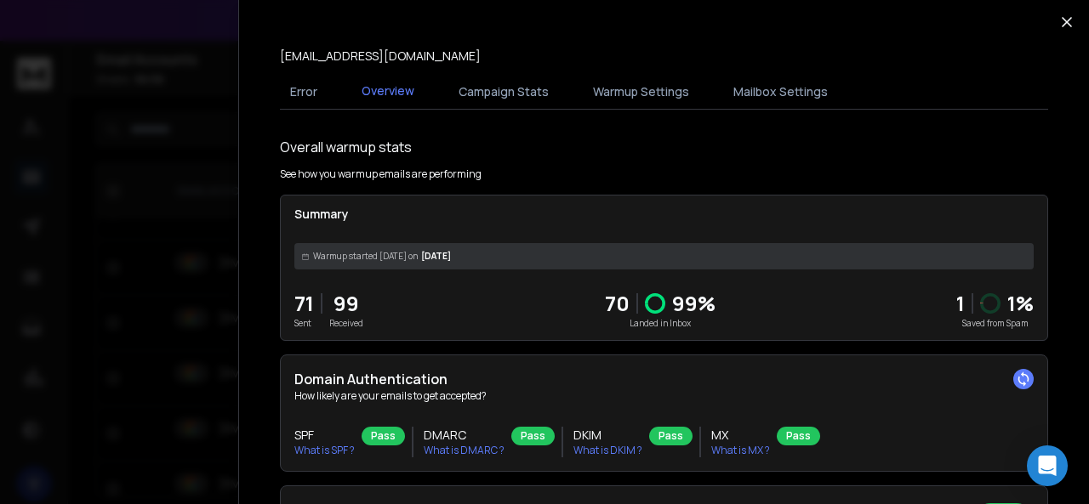
click at [1065, 21] on icon "button" at bounding box center [1066, 22] width 17 height 17
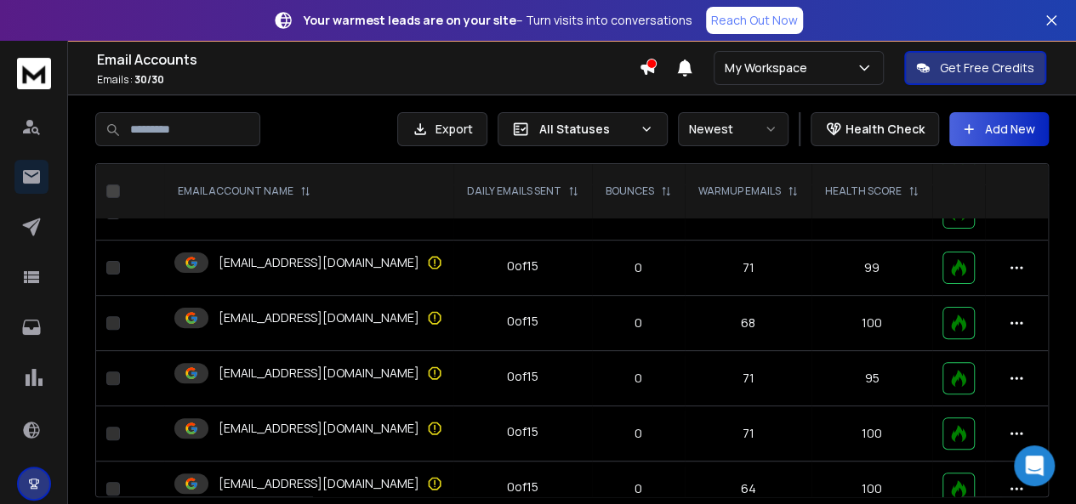
click at [322, 378] on p "[EMAIL_ADDRESS][DOMAIN_NAME]" at bounding box center [319, 373] width 201 height 17
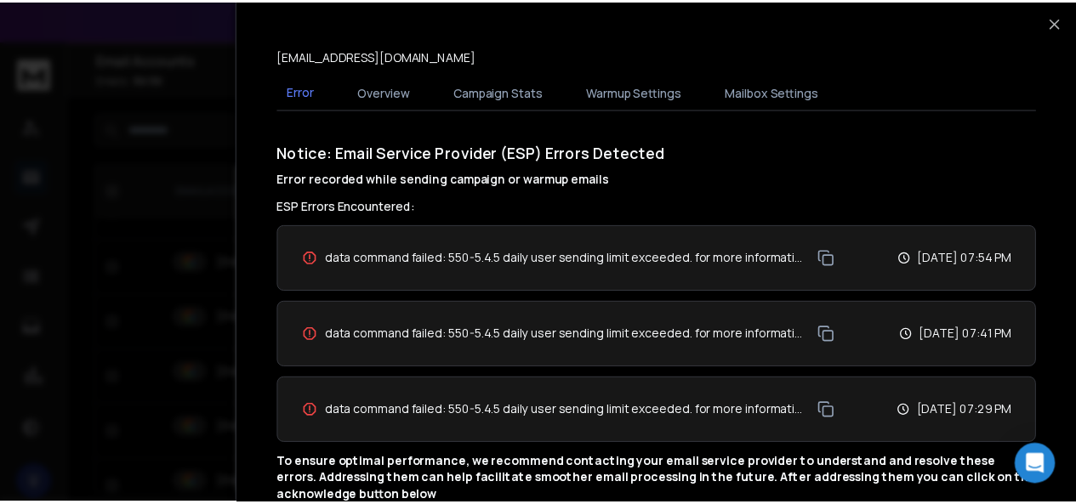
scroll to position [116, 0]
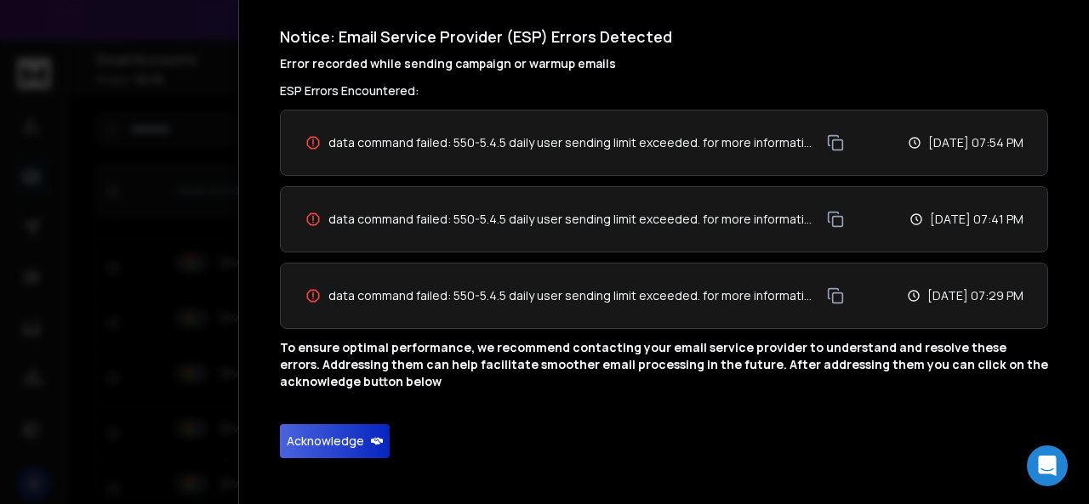
click at [343, 441] on button "Acknowledge" at bounding box center [335, 441] width 110 height 34
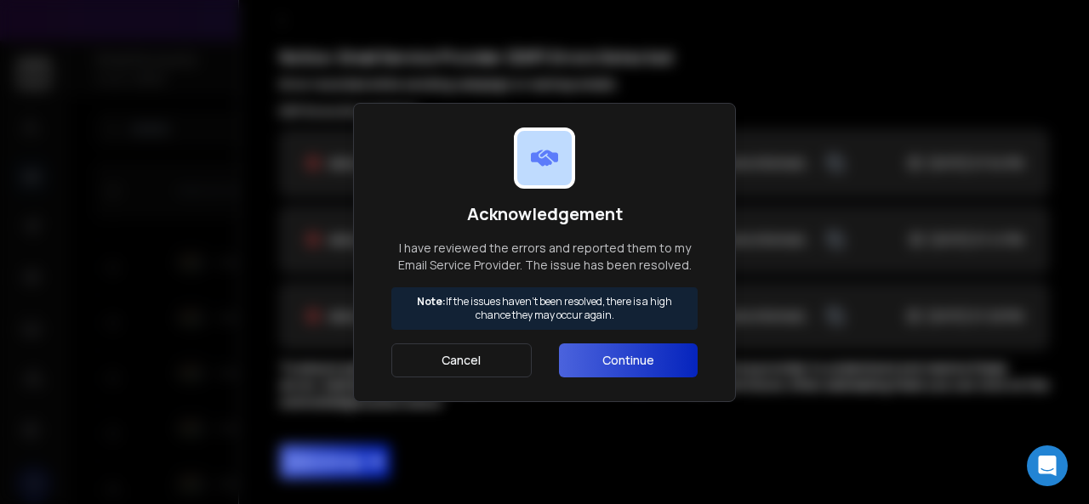
click at [645, 373] on button "Continue" at bounding box center [628, 361] width 139 height 34
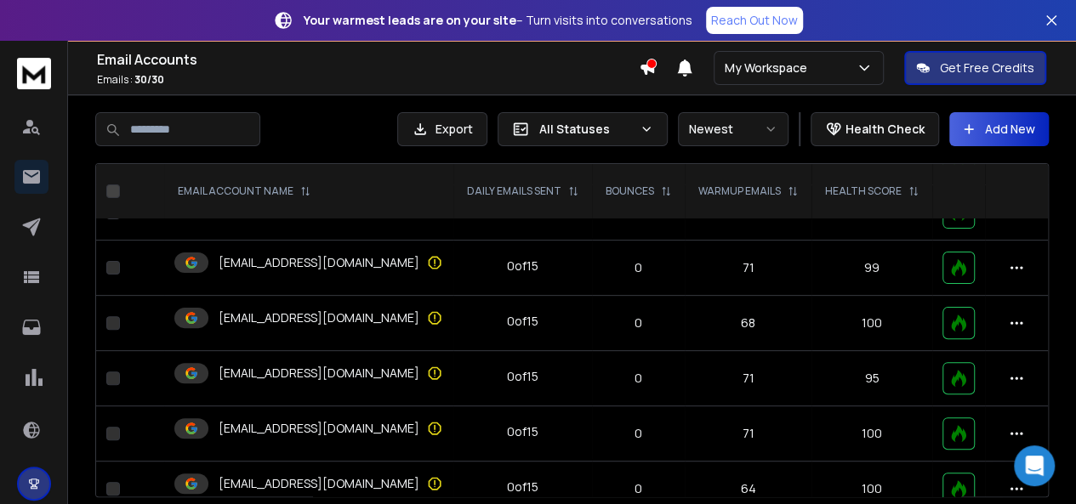
click at [352, 321] on p "[EMAIL_ADDRESS][DOMAIN_NAME]" at bounding box center [319, 318] width 201 height 17
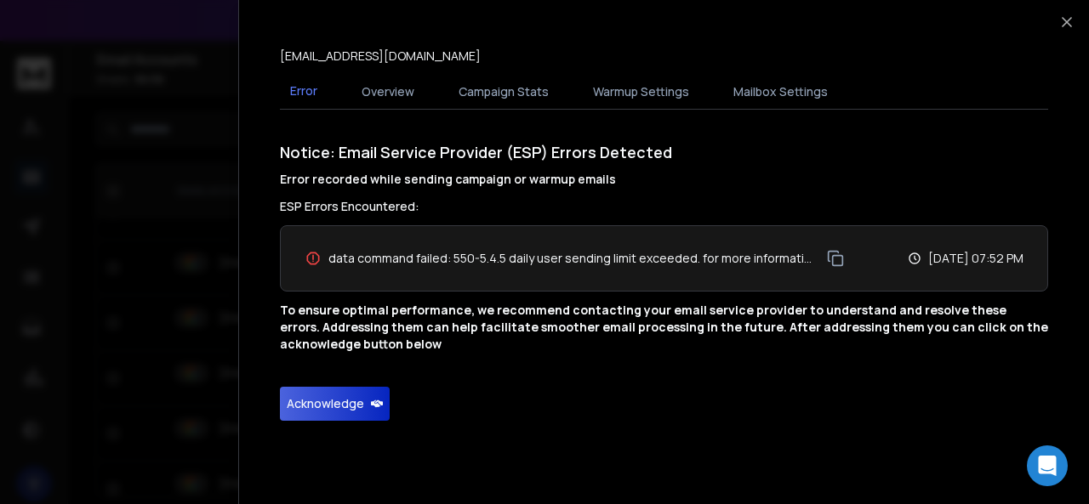
click at [333, 415] on button "Acknowledge" at bounding box center [335, 404] width 110 height 34
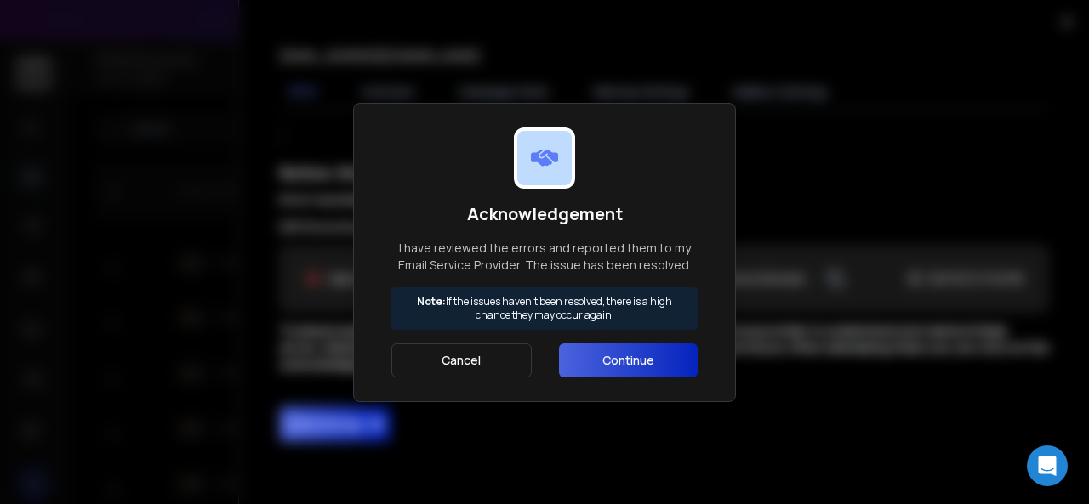
click at [619, 361] on button "Continue" at bounding box center [628, 361] width 139 height 34
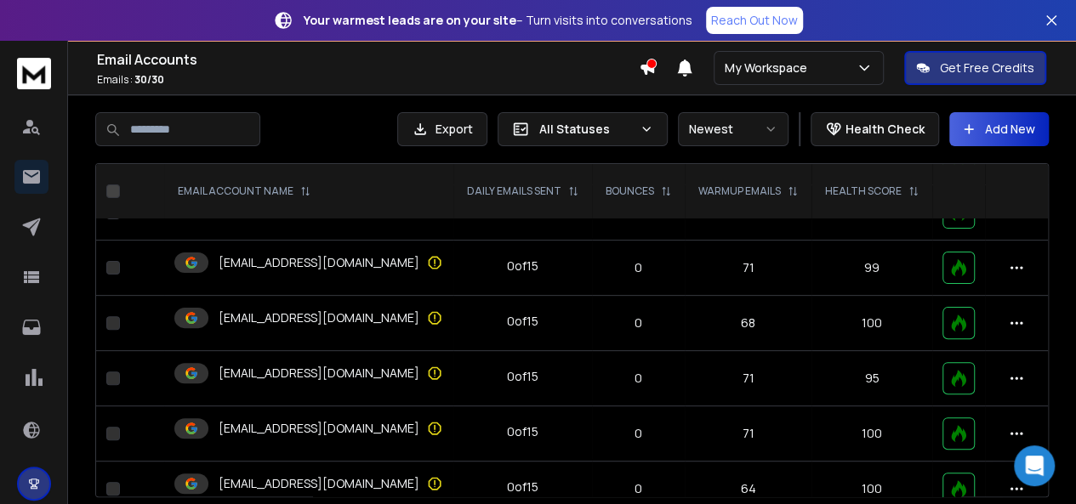
click at [330, 365] on p "[EMAIL_ADDRESS][DOMAIN_NAME]" at bounding box center [319, 373] width 201 height 17
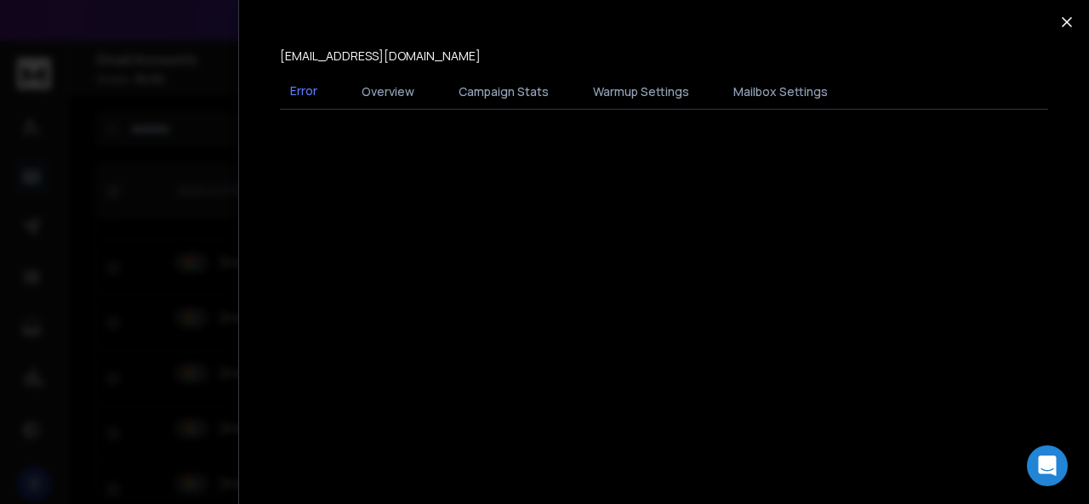
click at [1069, 25] on icon "button" at bounding box center [1066, 22] width 17 height 17
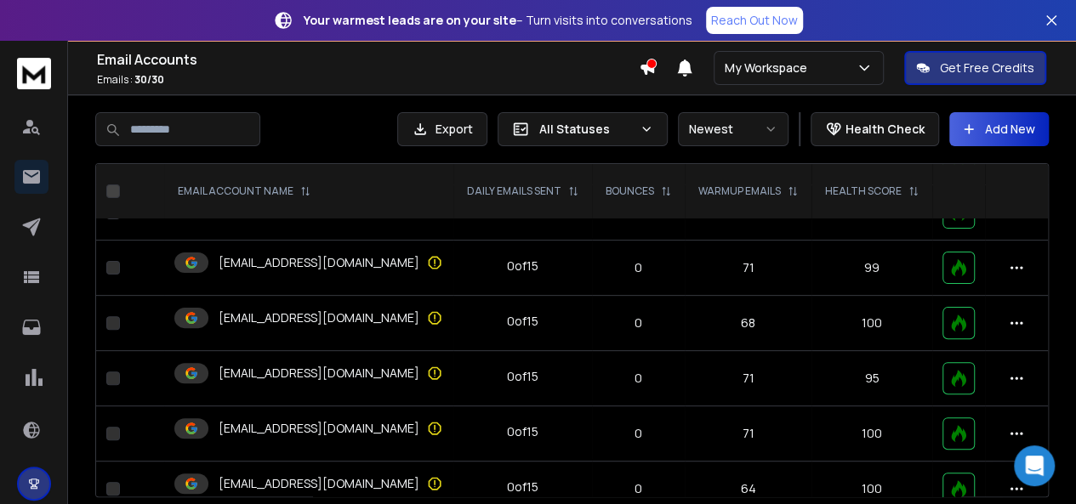
click at [366, 265] on p "[EMAIL_ADDRESS][DOMAIN_NAME]" at bounding box center [319, 262] width 201 height 17
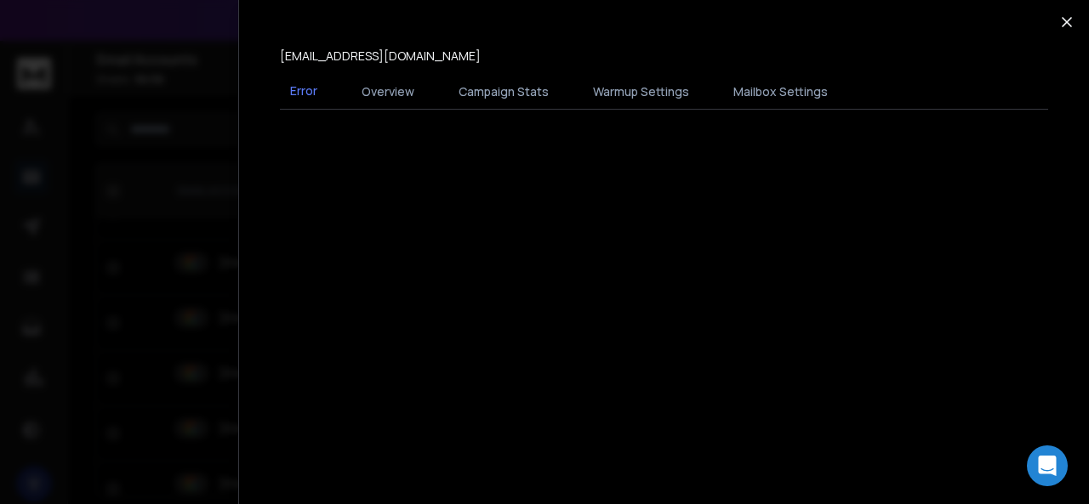
click at [1059, 18] on icon "button" at bounding box center [1066, 22] width 17 height 17
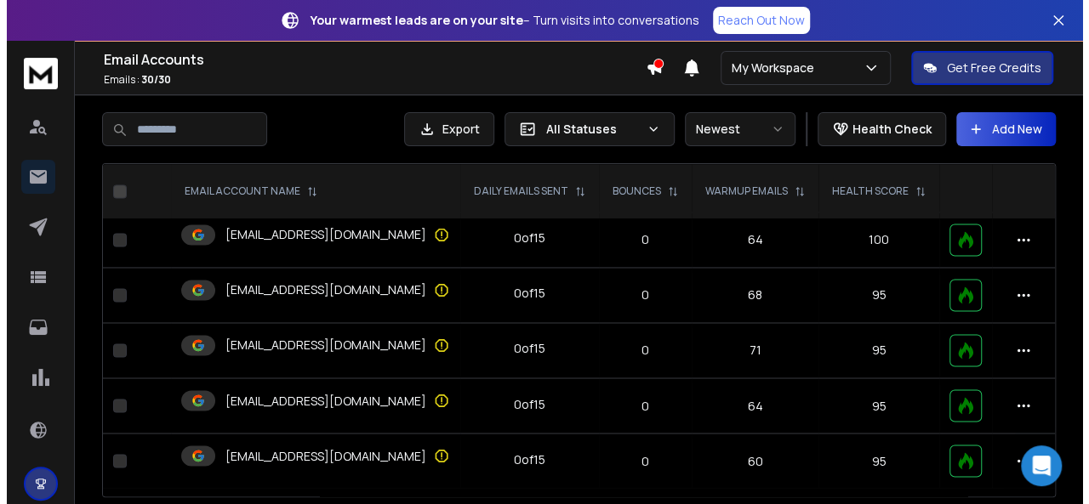
scroll to position [1405, 0]
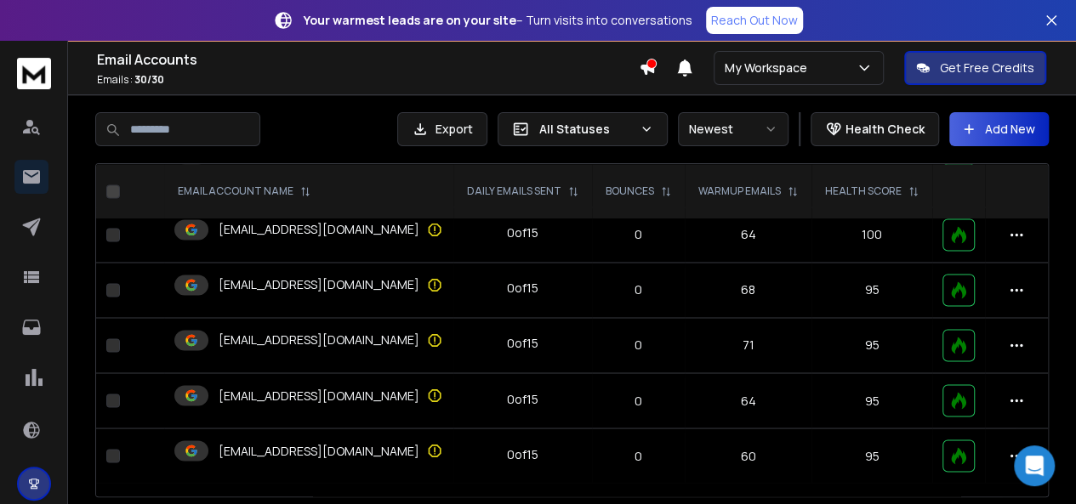
click at [304, 447] on p "[EMAIL_ADDRESS][DOMAIN_NAME]" at bounding box center [319, 450] width 201 height 17
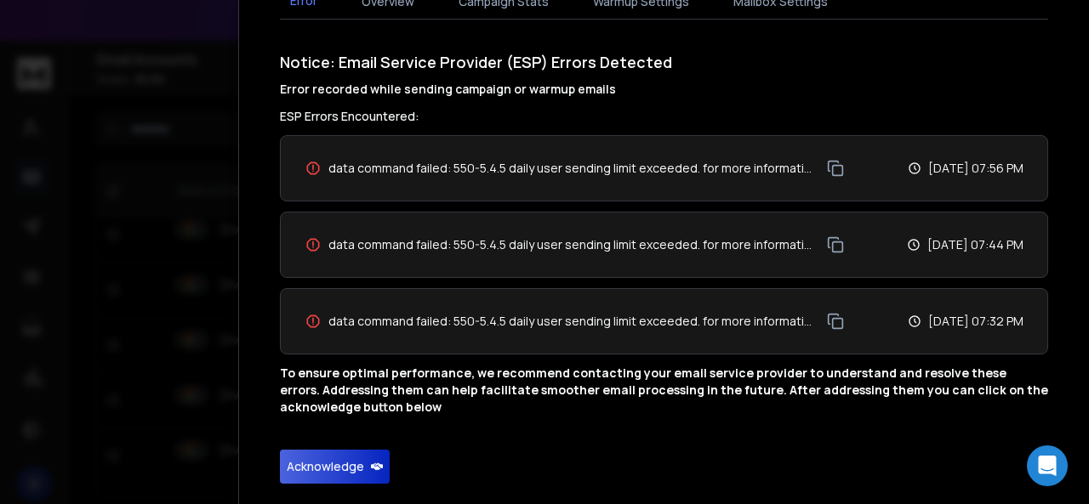
scroll to position [116, 0]
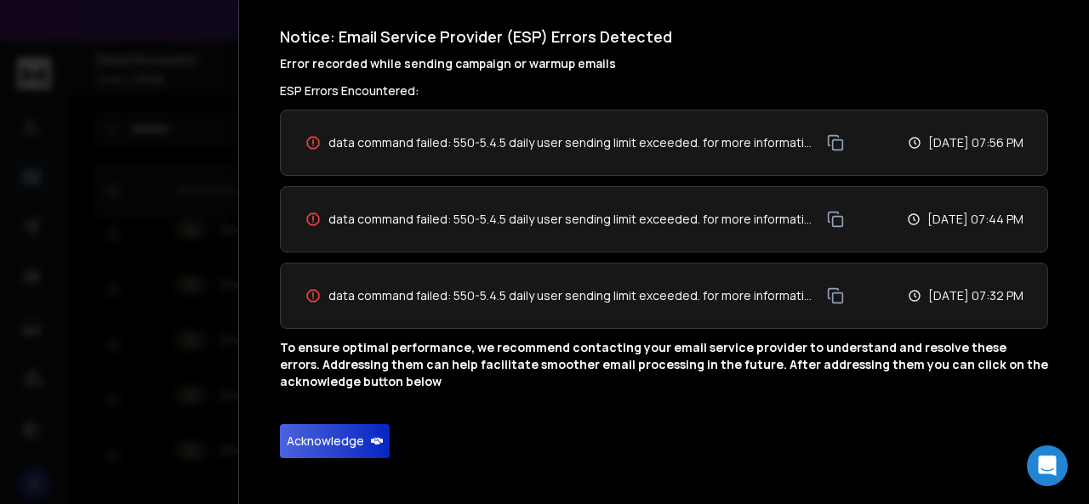
click at [341, 441] on button "Acknowledge" at bounding box center [335, 441] width 110 height 34
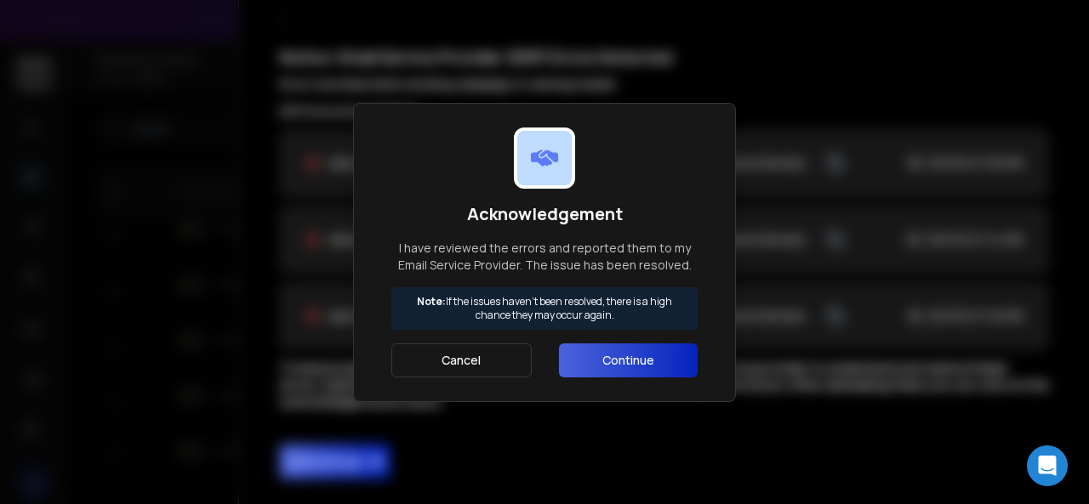
click at [650, 361] on button "Continue" at bounding box center [628, 361] width 139 height 34
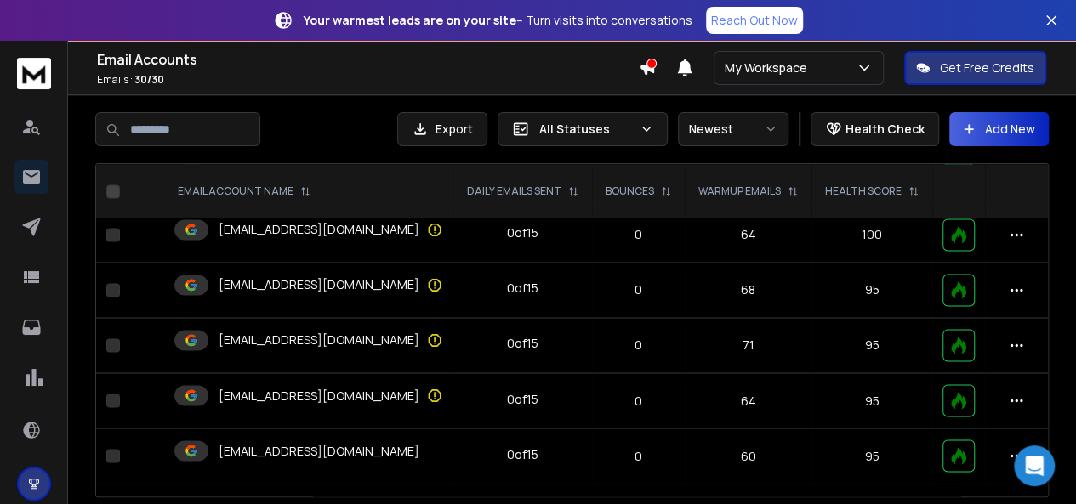
click at [345, 411] on td "[EMAIL_ADDRESS][DOMAIN_NAME]" at bounding box center [308, 400] width 289 height 55
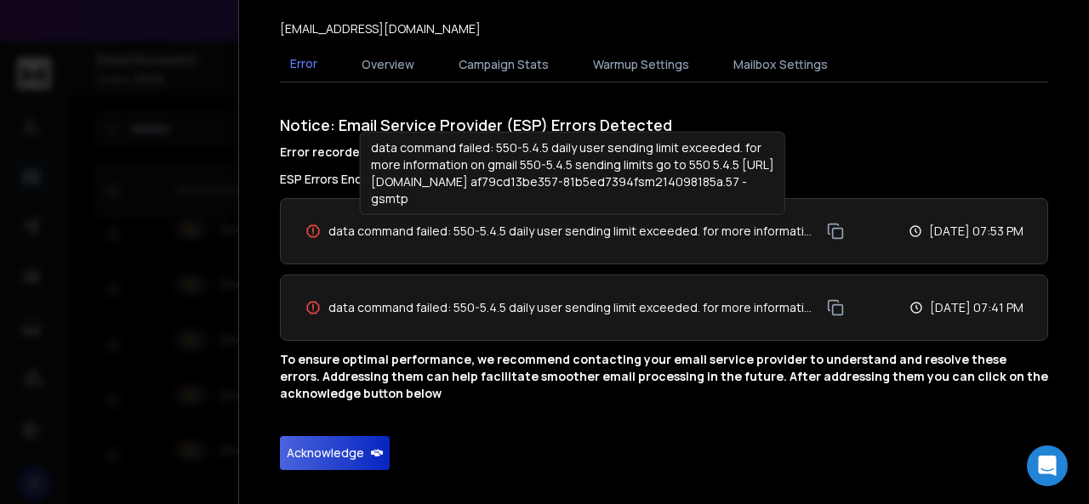
scroll to position [39, 0]
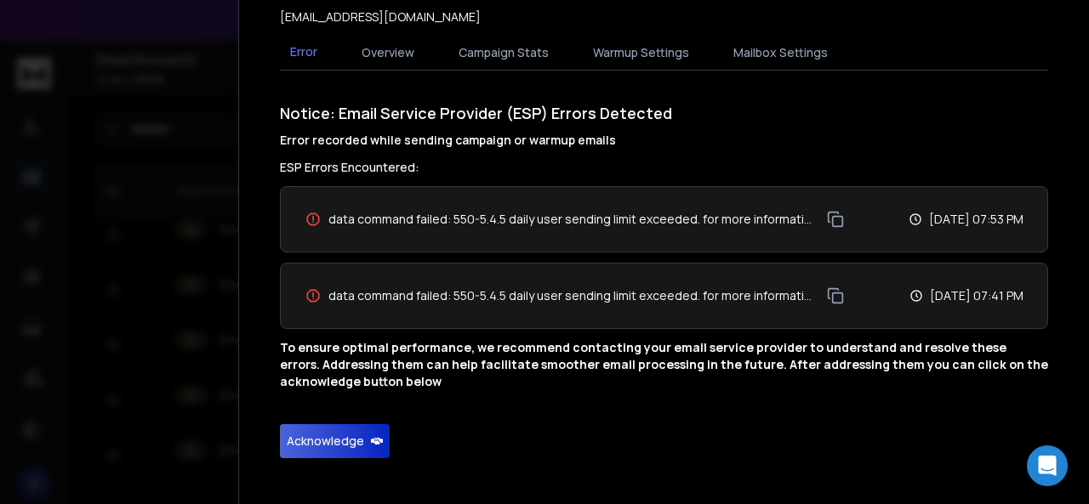
click at [316, 439] on button "Acknowledge" at bounding box center [335, 441] width 110 height 34
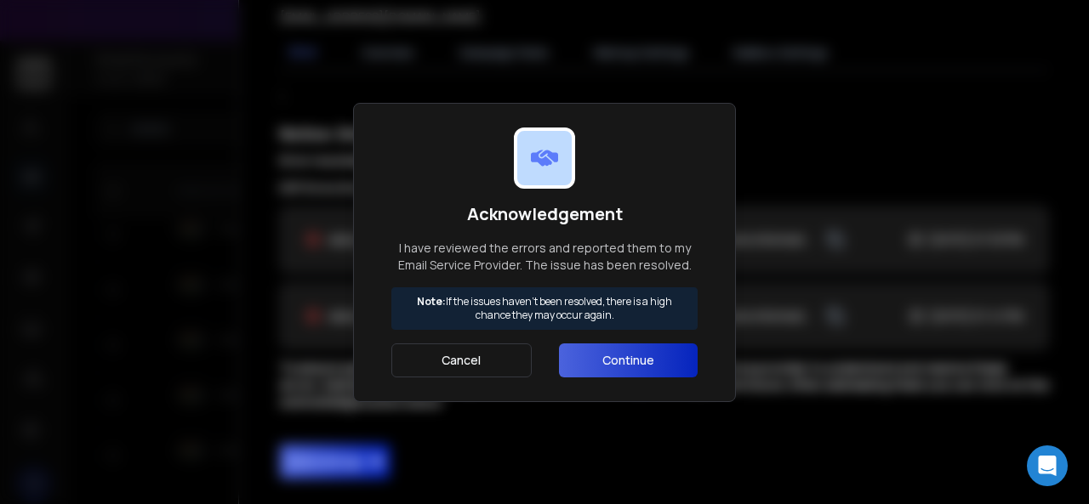
click at [623, 358] on button "Continue" at bounding box center [628, 361] width 139 height 34
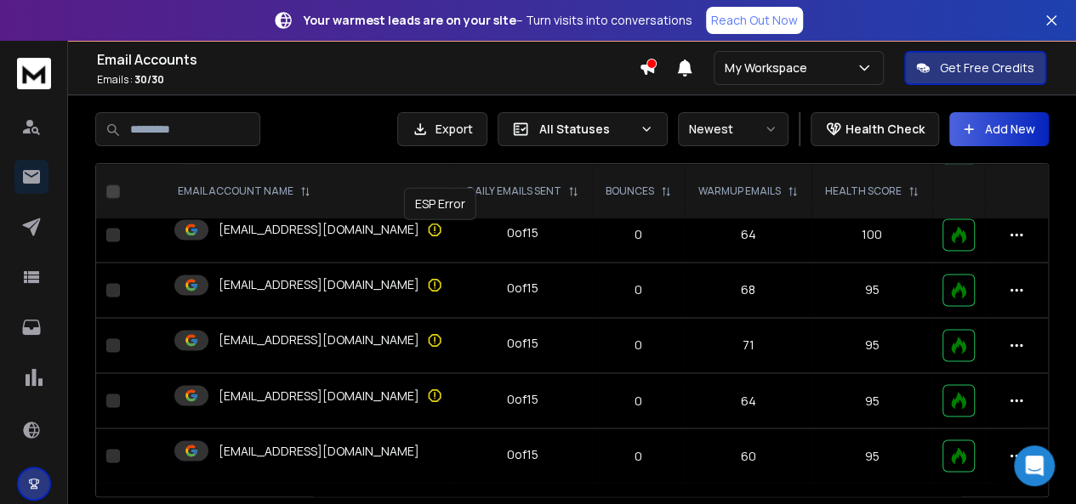
click at [437, 230] on icon at bounding box center [434, 229] width 17 height 17
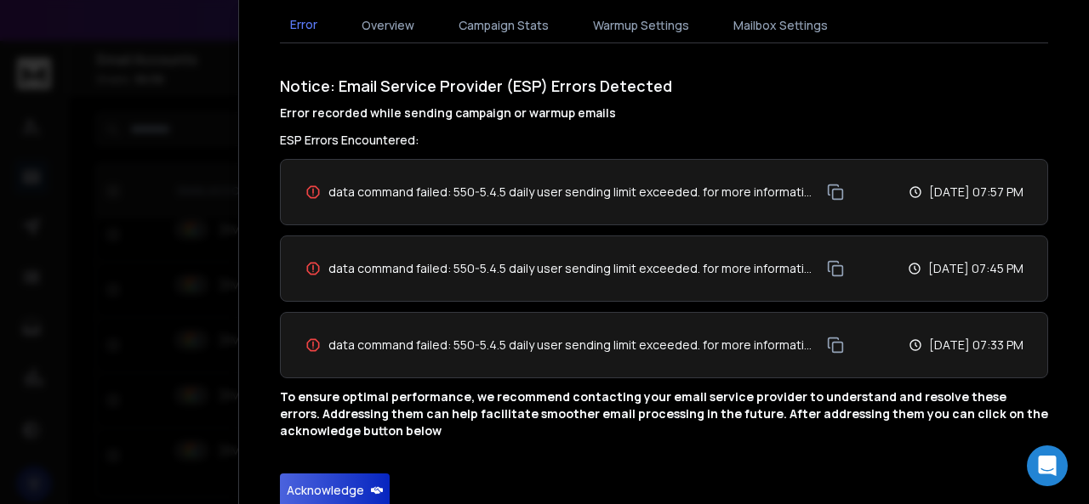
scroll to position [116, 0]
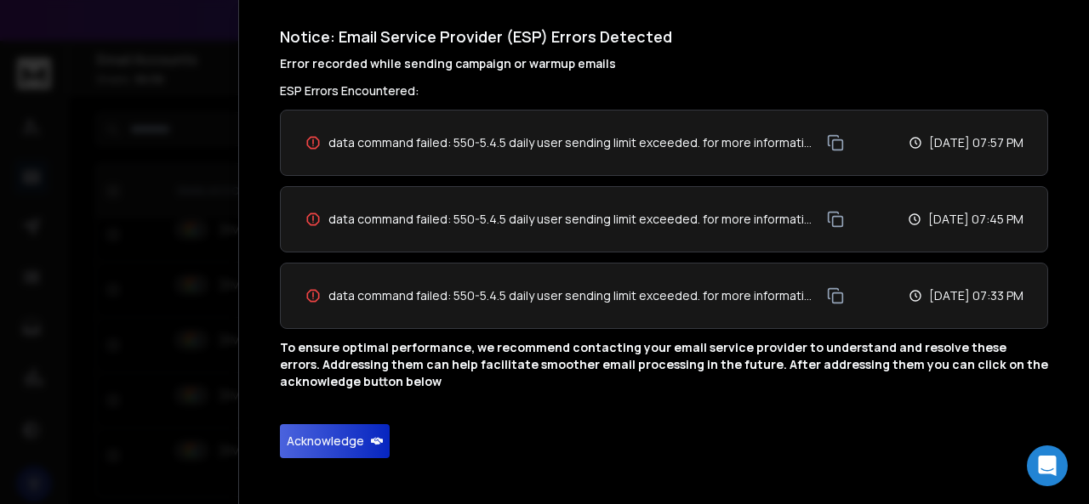
click at [182, 243] on div at bounding box center [544, 252] width 1089 height 504
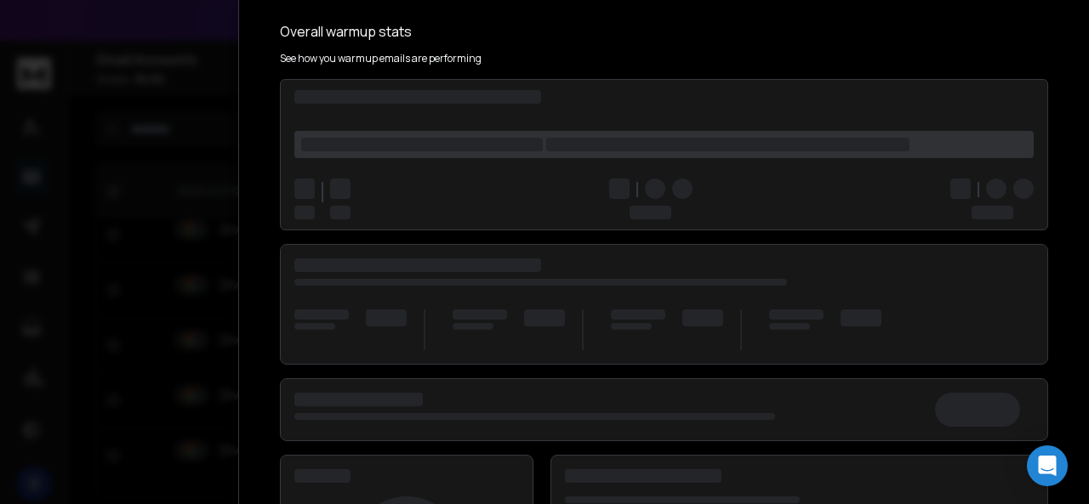
scroll to position [0, 0]
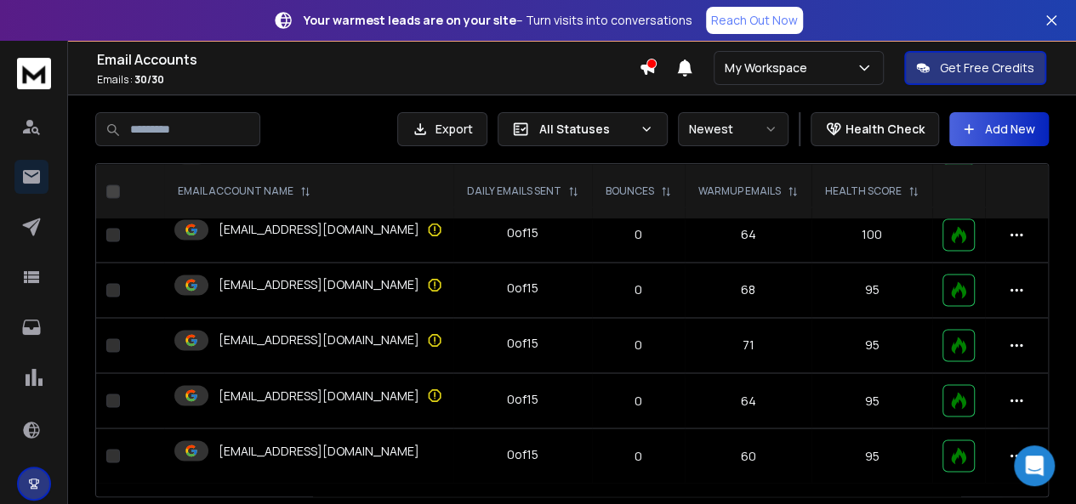
click at [1010, 401] on icon at bounding box center [1016, 400] width 13 height 3
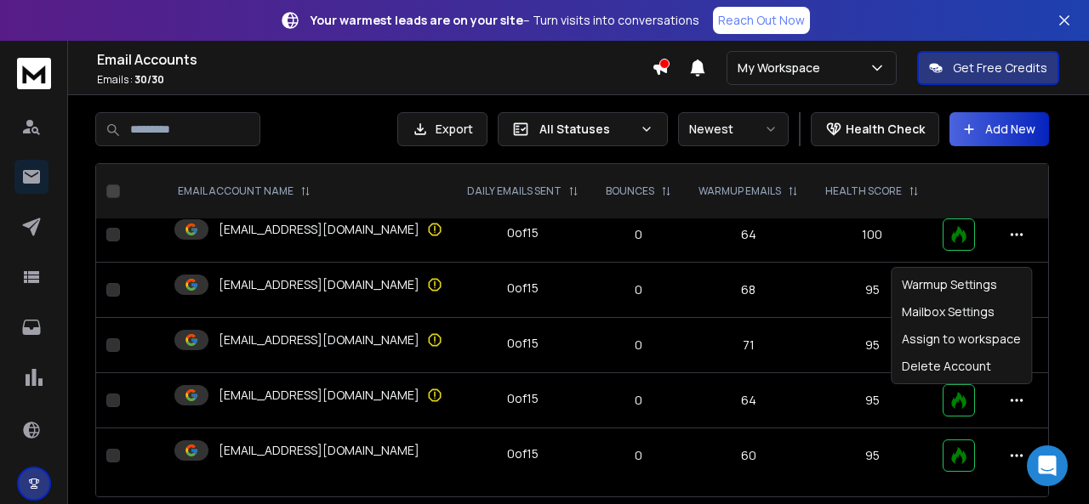
click at [685, 353] on td "0" at bounding box center [638, 345] width 93 height 55
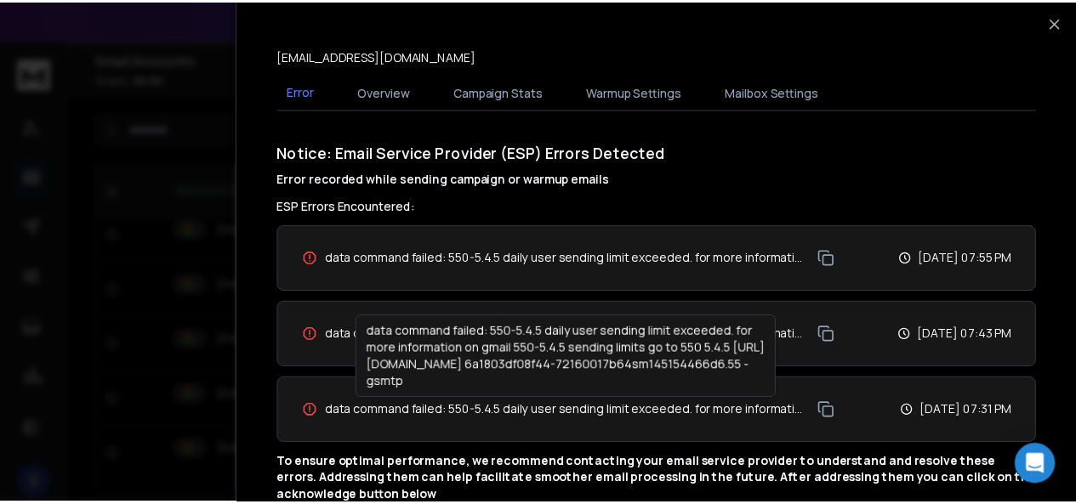
scroll to position [116, 0]
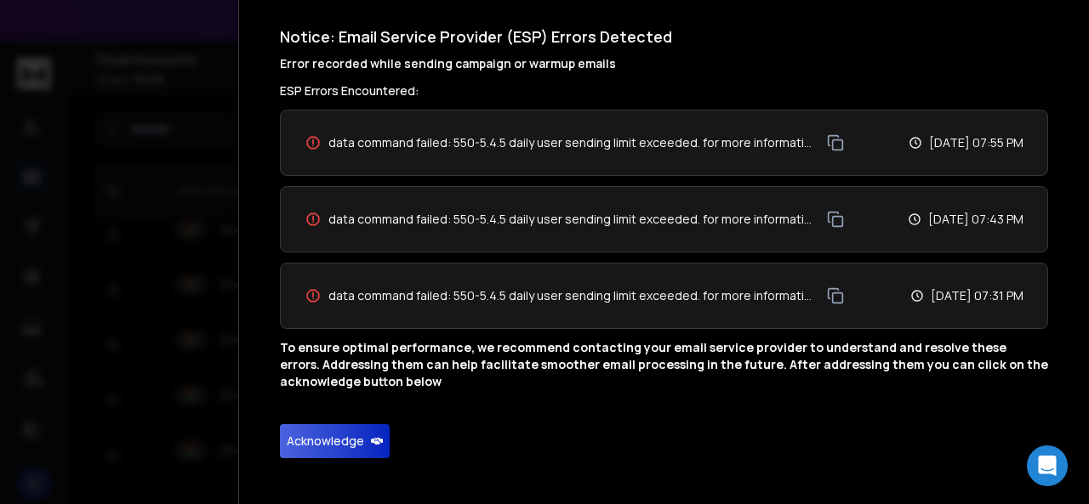
click at [320, 437] on button "Acknowledge" at bounding box center [335, 441] width 110 height 34
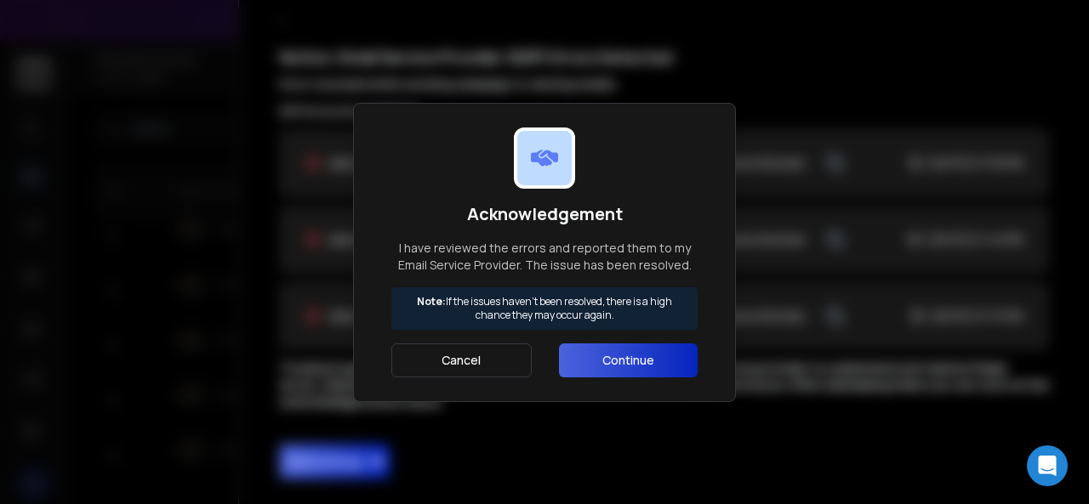
click at [607, 357] on button "Continue" at bounding box center [628, 361] width 139 height 34
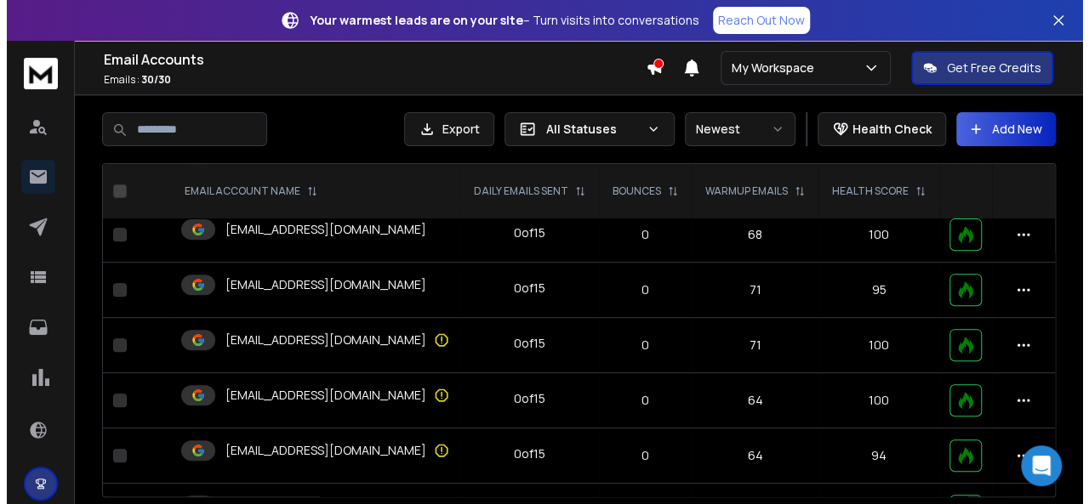
scroll to position [340, 0]
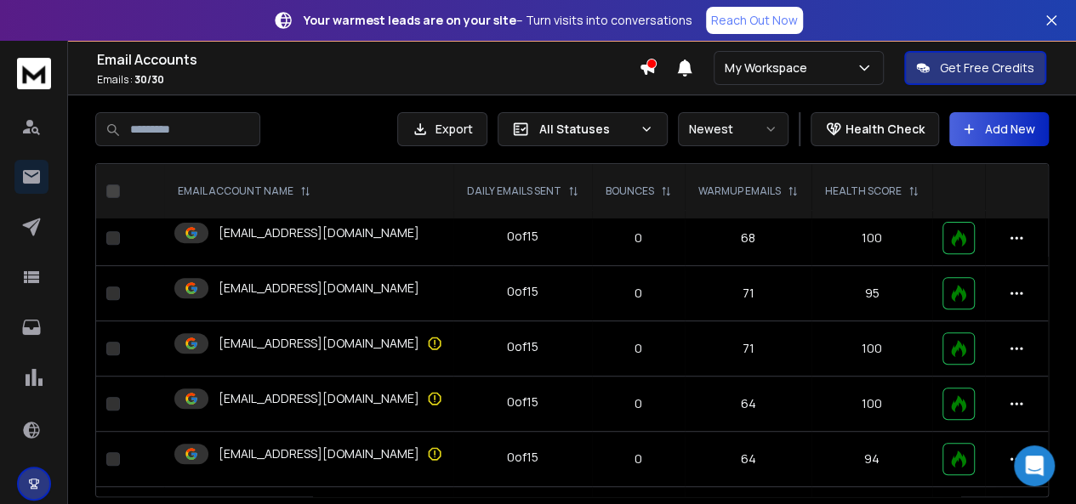
click at [335, 348] on div "[EMAIL_ADDRESS][DOMAIN_NAME]" at bounding box center [296, 343] width 245 height 20
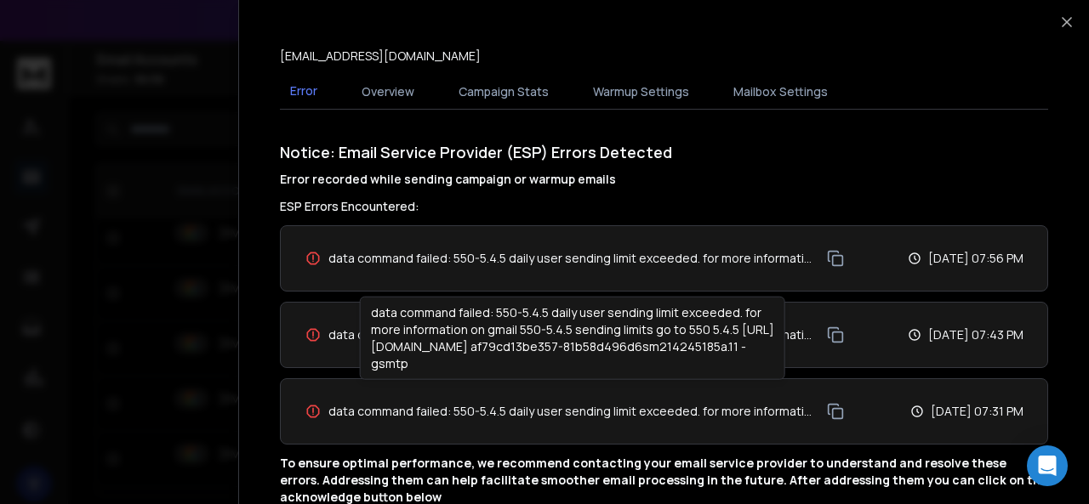
scroll to position [116, 0]
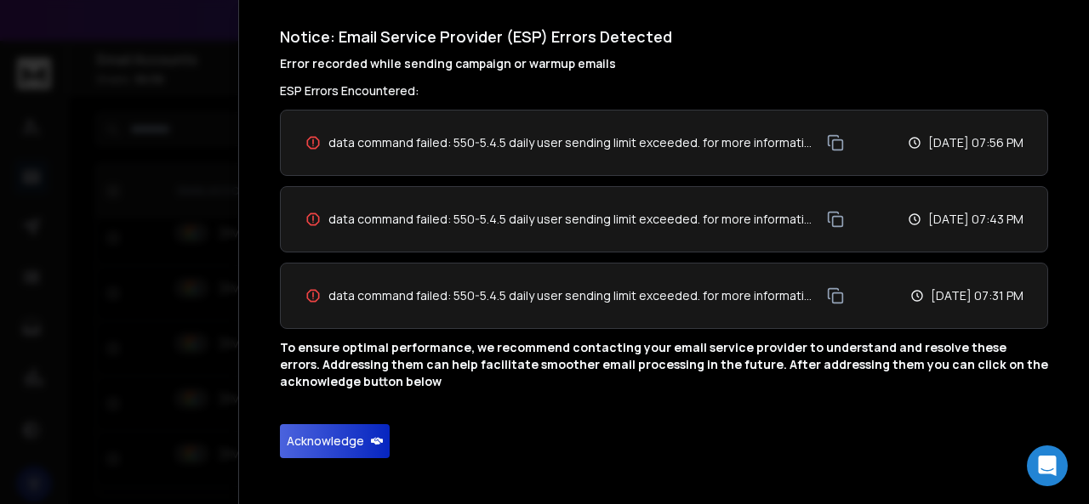
click at [319, 435] on button "Acknowledge" at bounding box center [335, 441] width 110 height 34
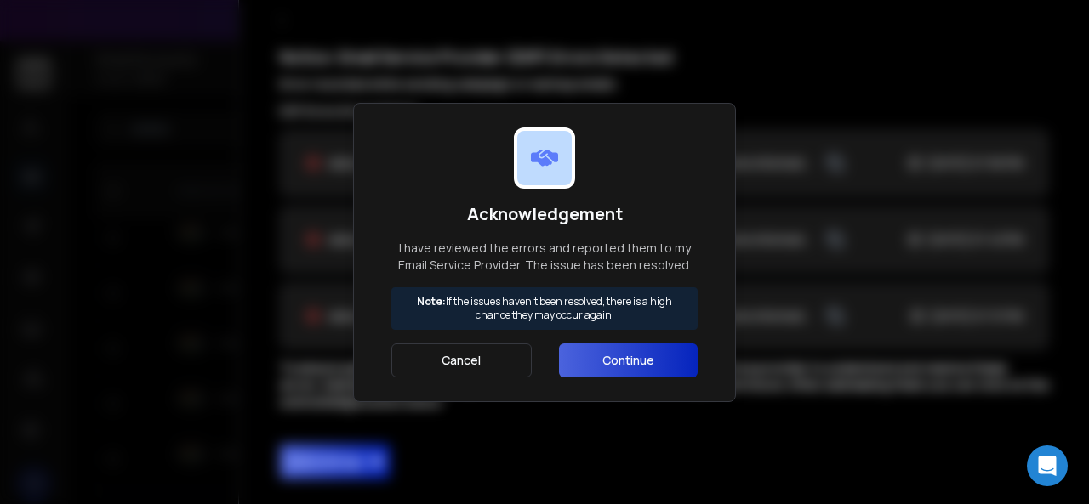
click at [597, 372] on button "Continue" at bounding box center [628, 361] width 139 height 34
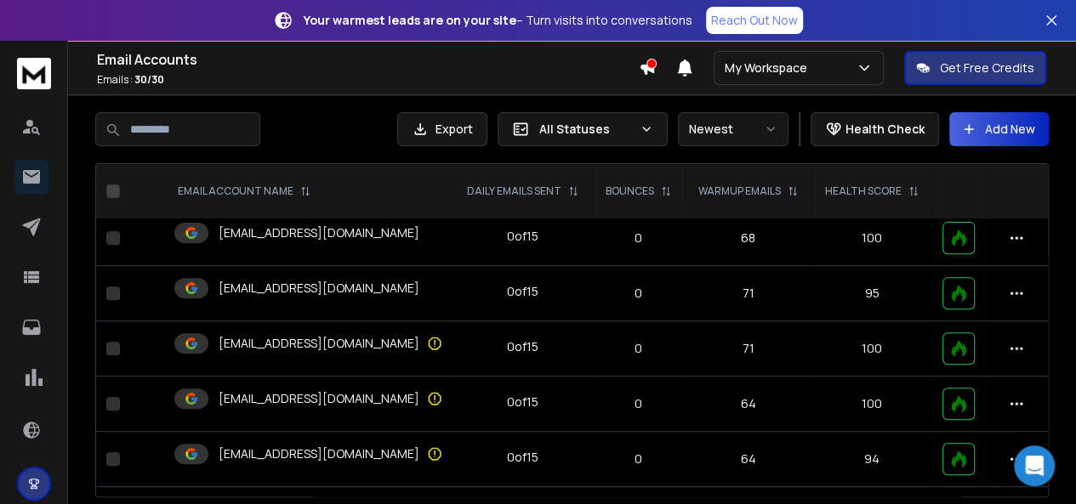
click at [326, 407] on p "[EMAIL_ADDRESS][DOMAIN_NAME]" at bounding box center [319, 398] width 201 height 17
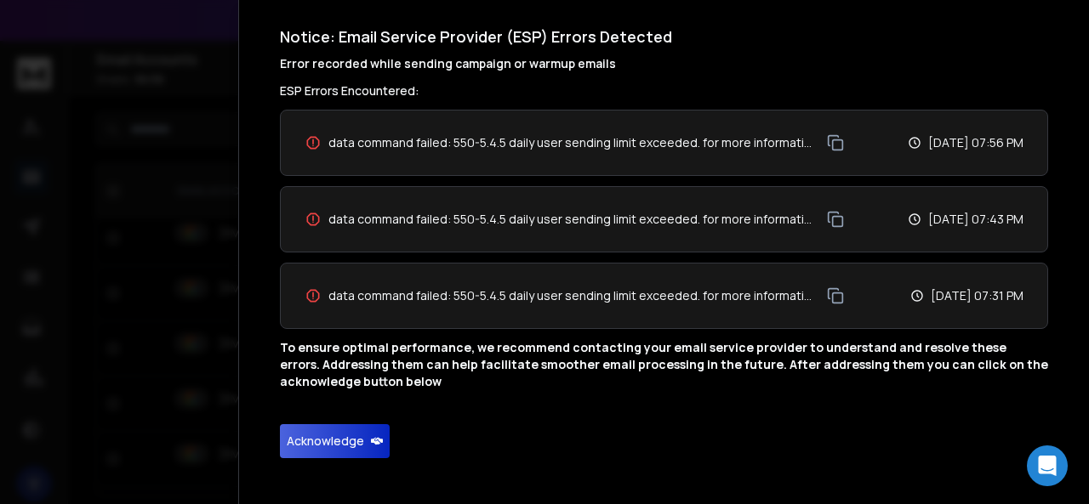
click at [344, 435] on button "Acknowledge" at bounding box center [335, 441] width 110 height 34
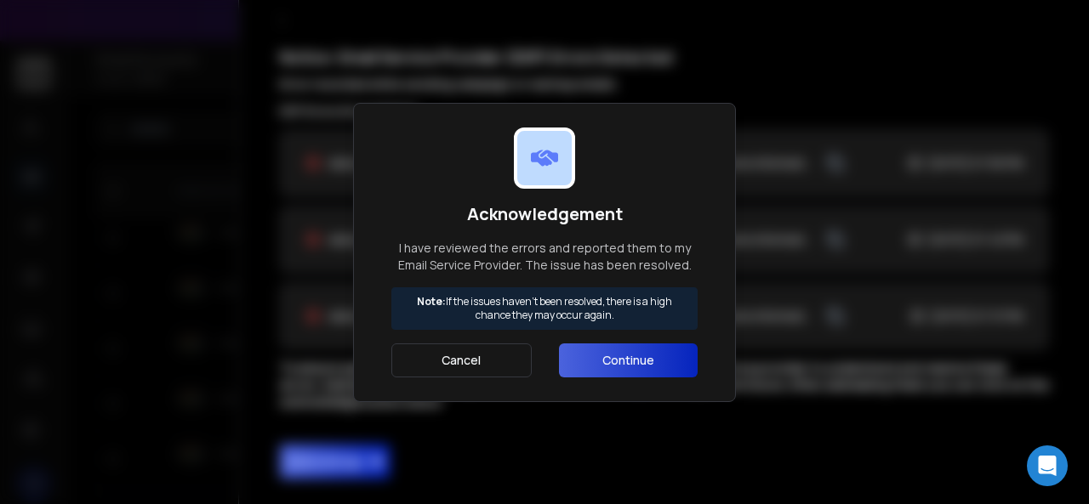
click at [655, 361] on button "Continue" at bounding box center [628, 361] width 139 height 34
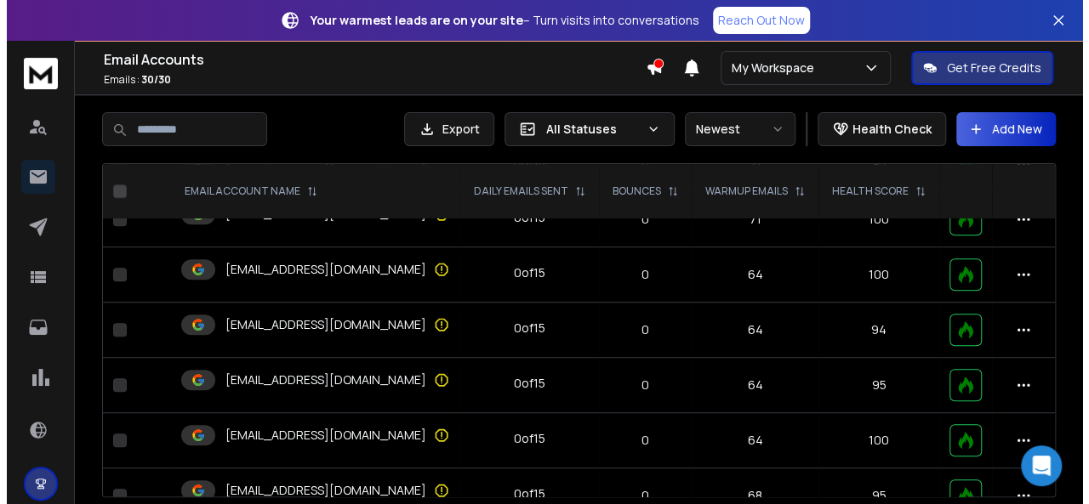
scroll to position [510, 0]
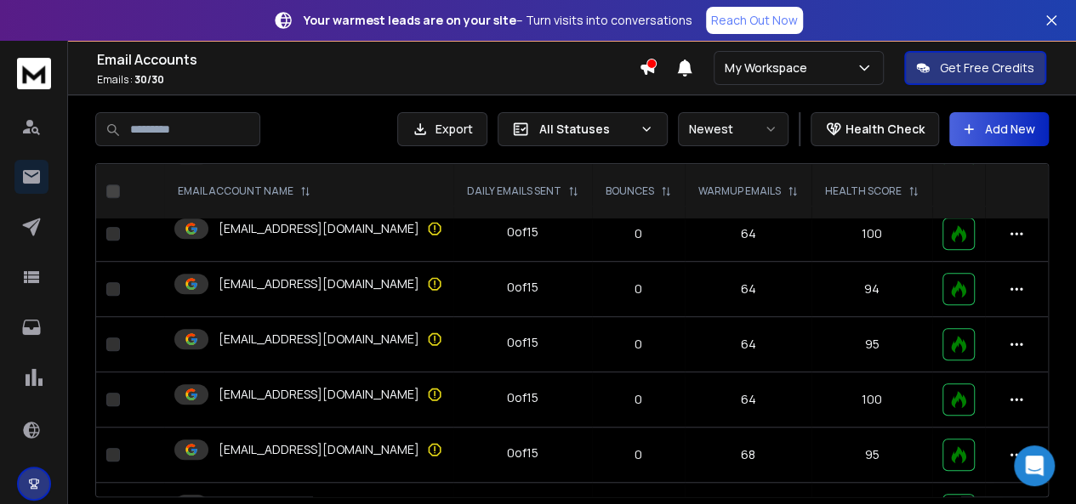
click at [352, 293] on p "[EMAIL_ADDRESS][DOMAIN_NAME]" at bounding box center [319, 284] width 201 height 17
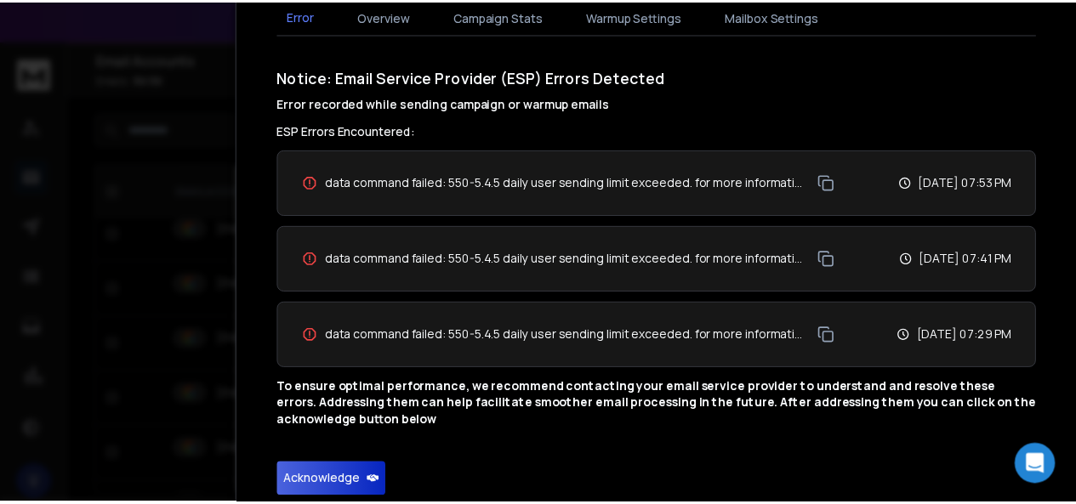
scroll to position [116, 0]
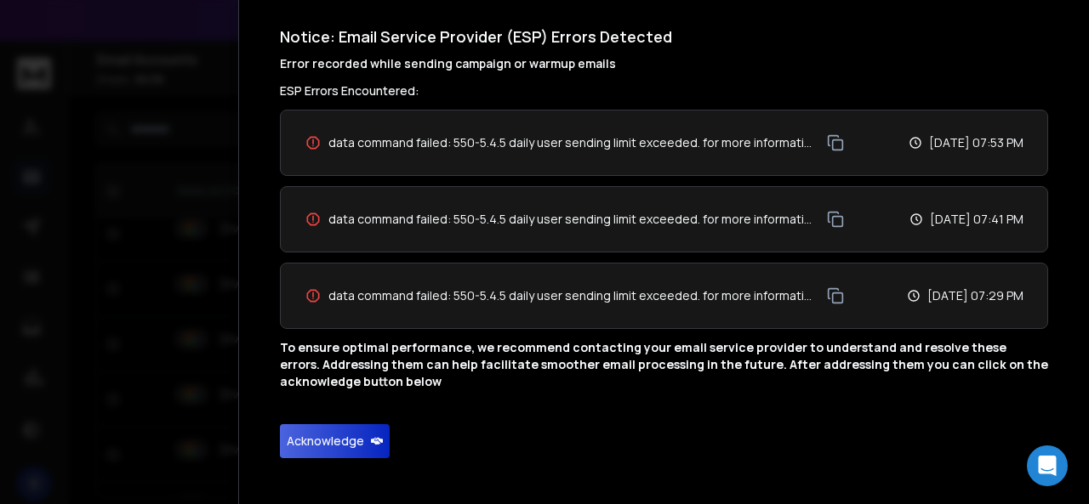
click at [354, 436] on button "Acknowledge" at bounding box center [335, 441] width 110 height 34
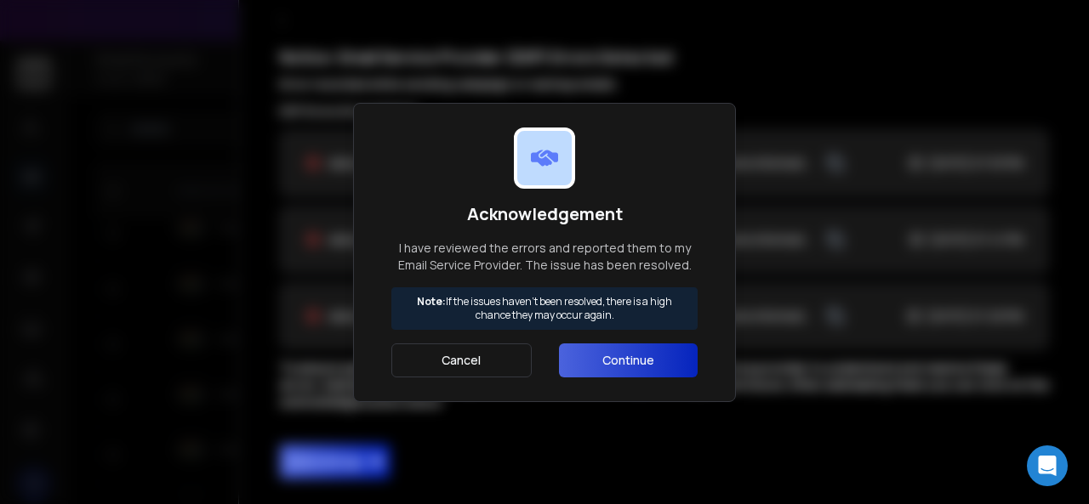
click at [636, 355] on button "Continue" at bounding box center [628, 361] width 139 height 34
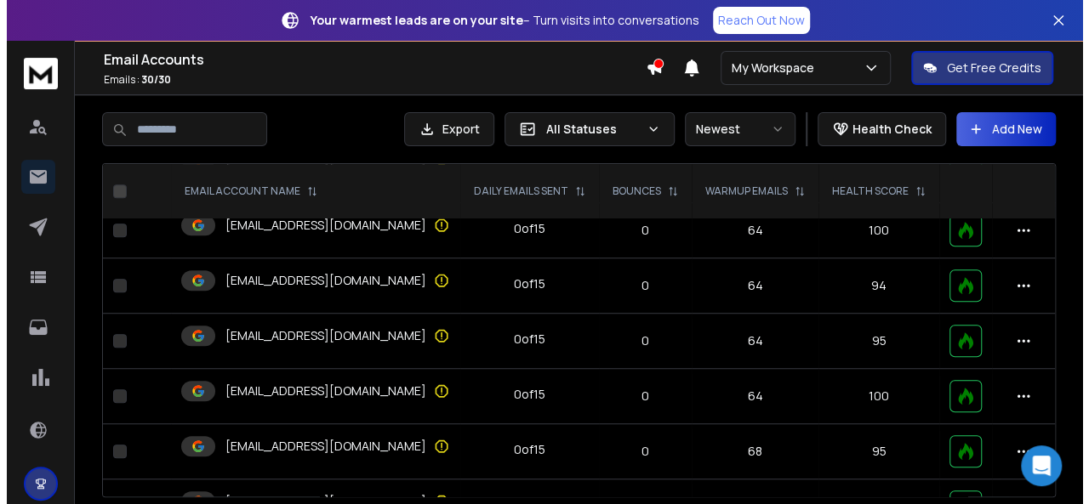
scroll to position [299, 0]
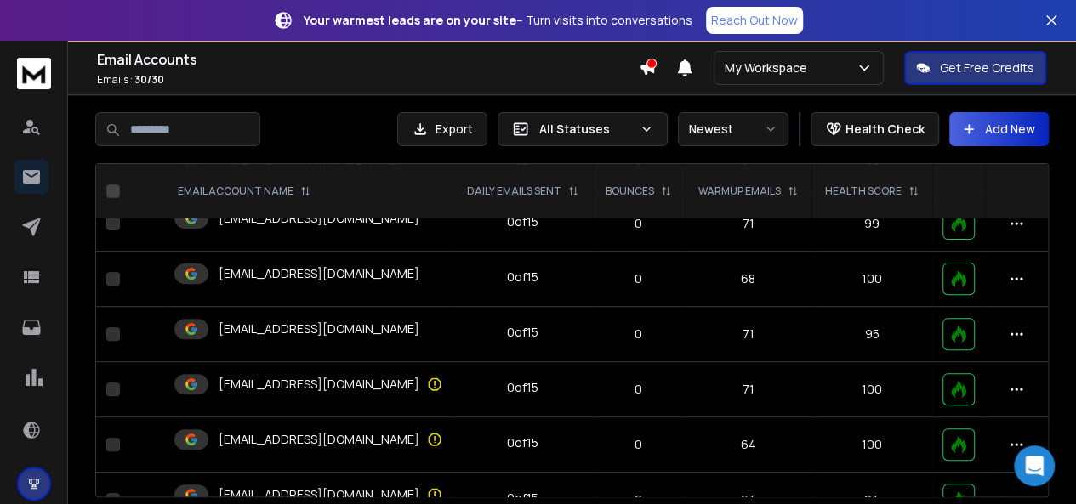
click at [351, 389] on div "[EMAIL_ADDRESS][DOMAIN_NAME]" at bounding box center [296, 384] width 245 height 20
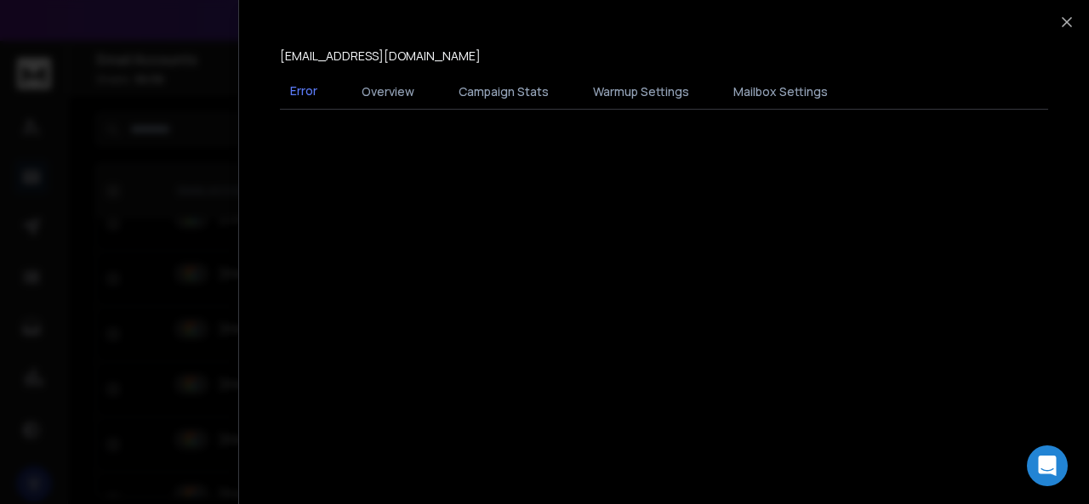
click at [368, 89] on button "Overview" at bounding box center [387, 91] width 73 height 37
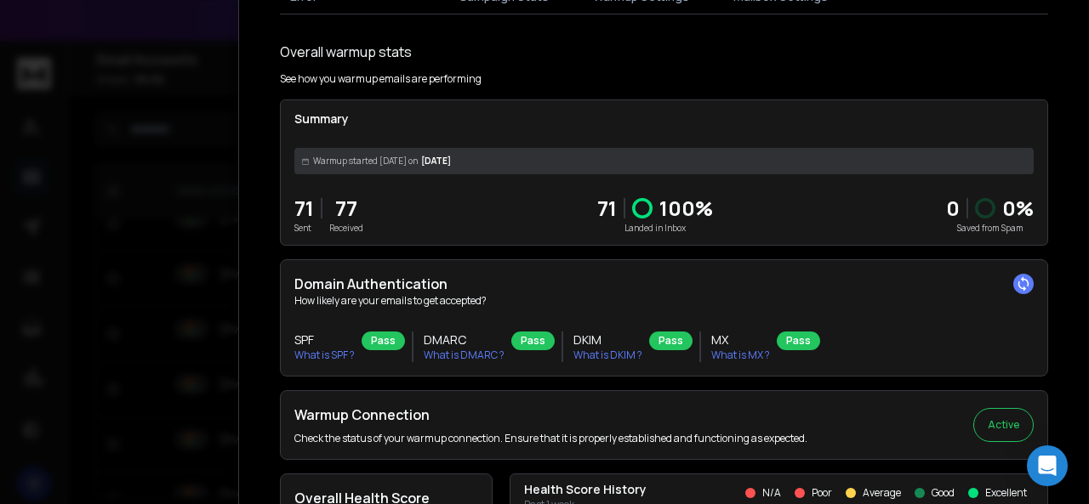
scroll to position [0, 0]
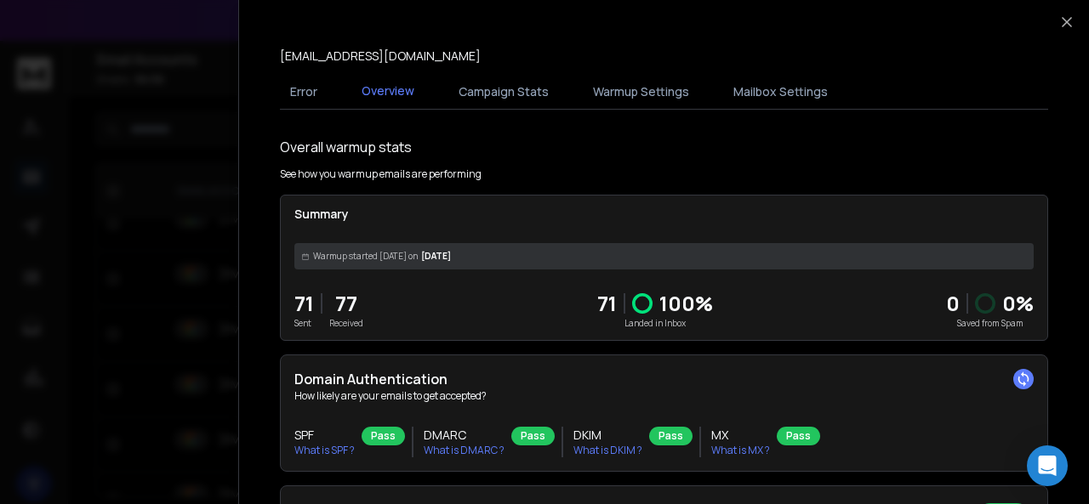
click at [296, 88] on button "Error" at bounding box center [304, 91] width 48 height 37
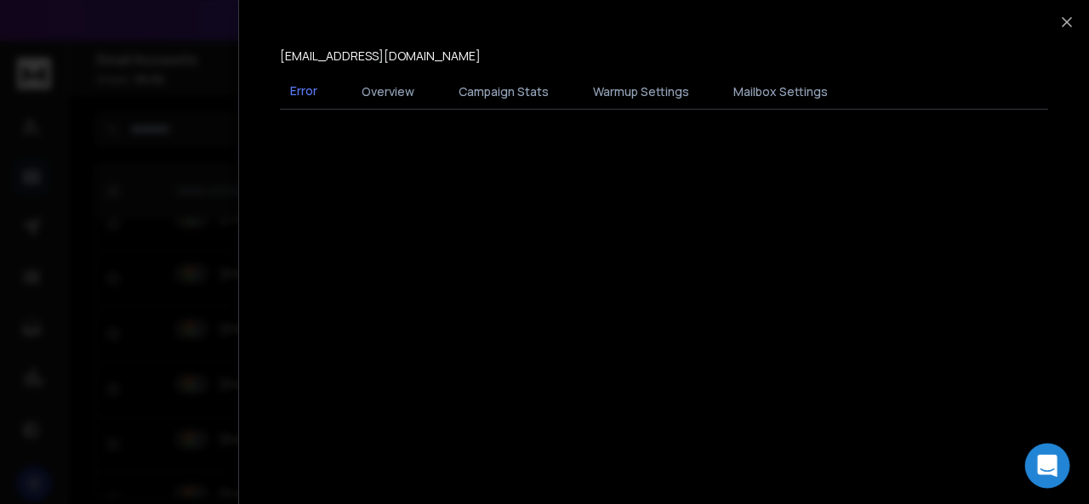
click at [1036, 472] on div "Open Intercom Messenger" at bounding box center [1047, 466] width 45 height 45
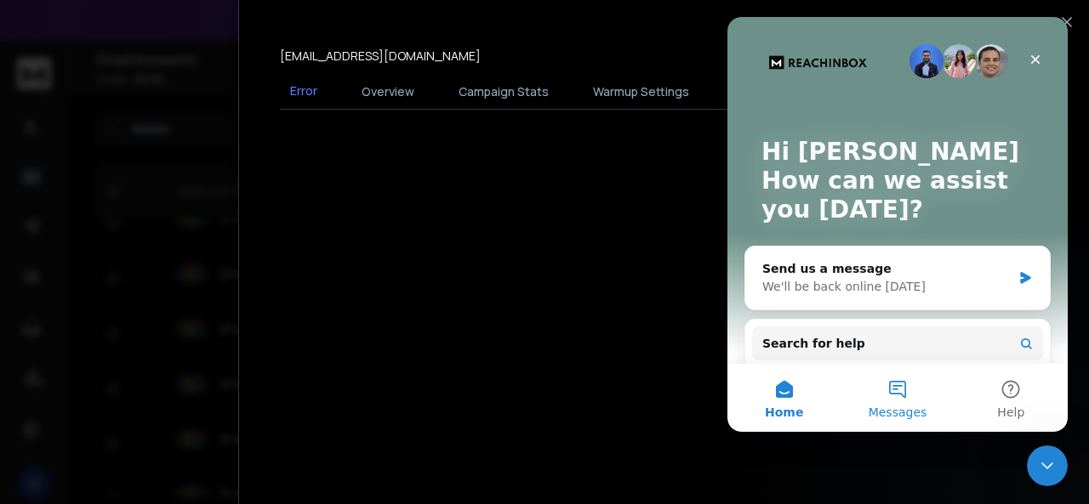
click at [904, 396] on button "Messages" at bounding box center [896, 398] width 113 height 68
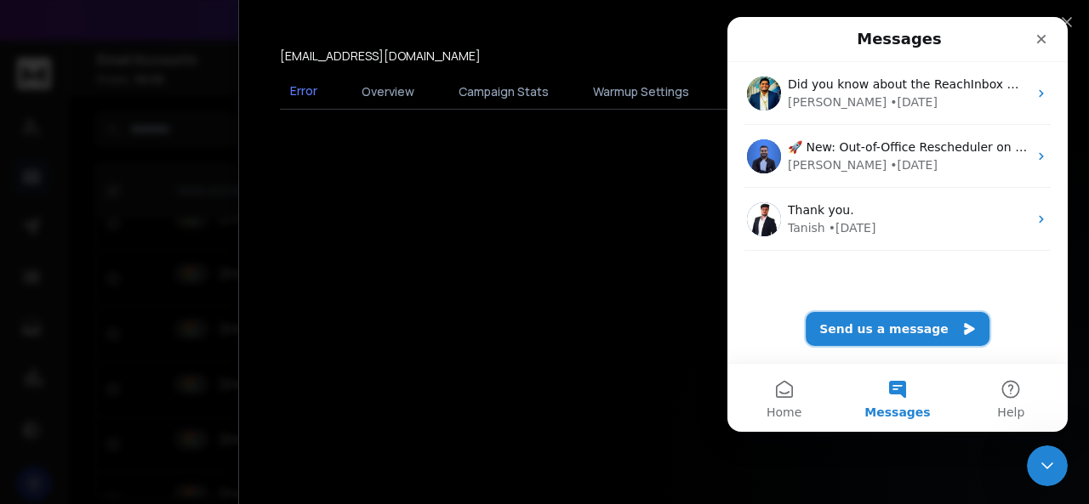
click at [893, 337] on button "Send us a message" at bounding box center [897, 329] width 184 height 34
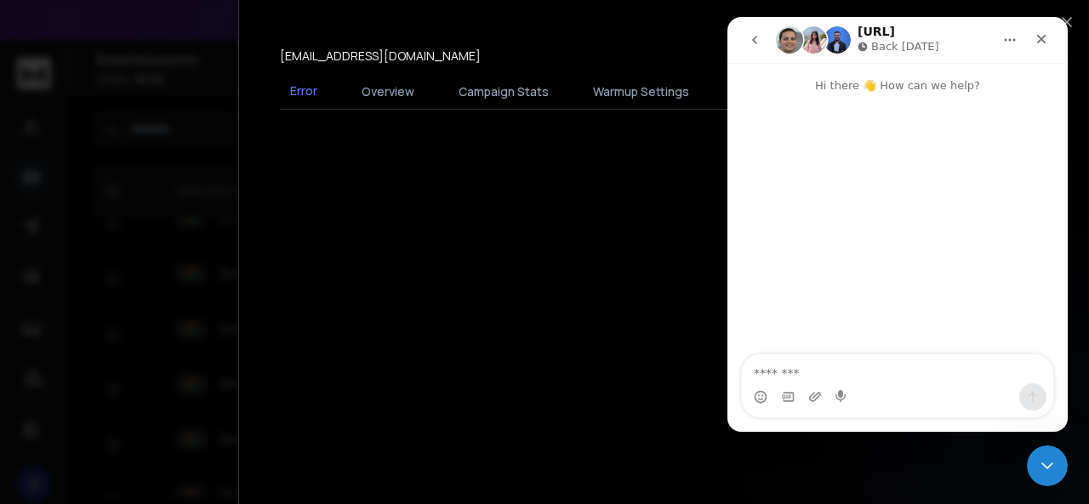
click at [869, 372] on textarea "Message…" at bounding box center [897, 369] width 311 height 29
type textarea "**"
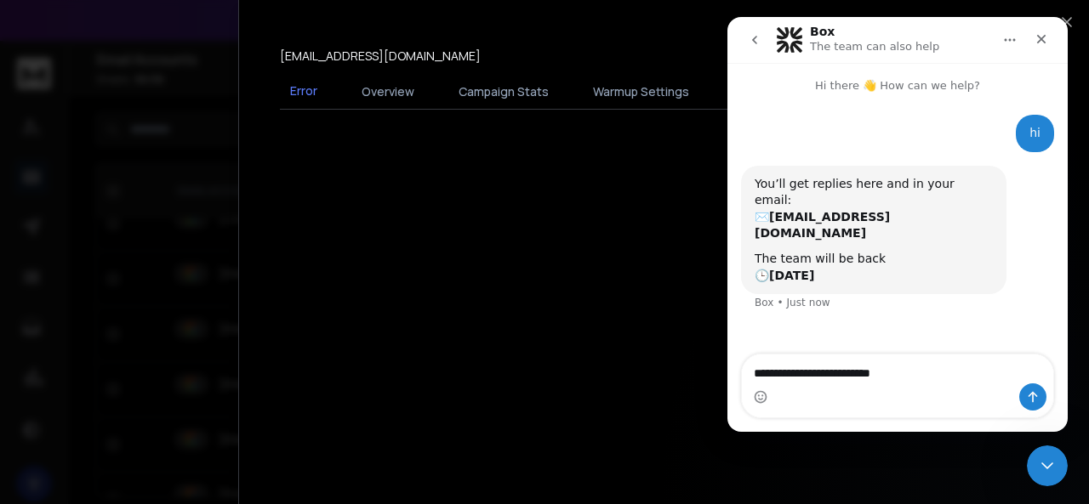
type textarea "**********"
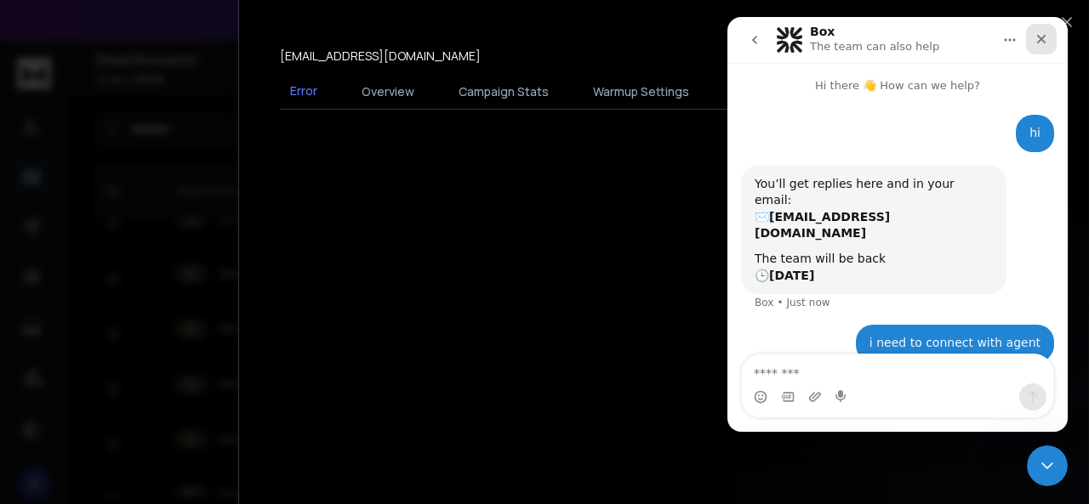
click at [1032, 37] on div "Close" at bounding box center [1041, 39] width 31 height 31
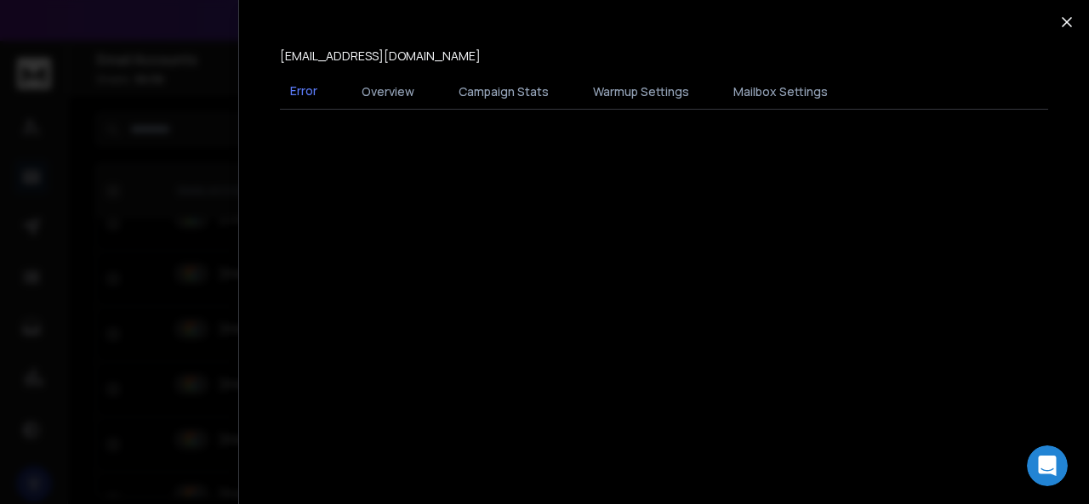
click at [1061, 25] on icon "button" at bounding box center [1066, 22] width 17 height 17
